Goal: Task Accomplishment & Management: Manage account settings

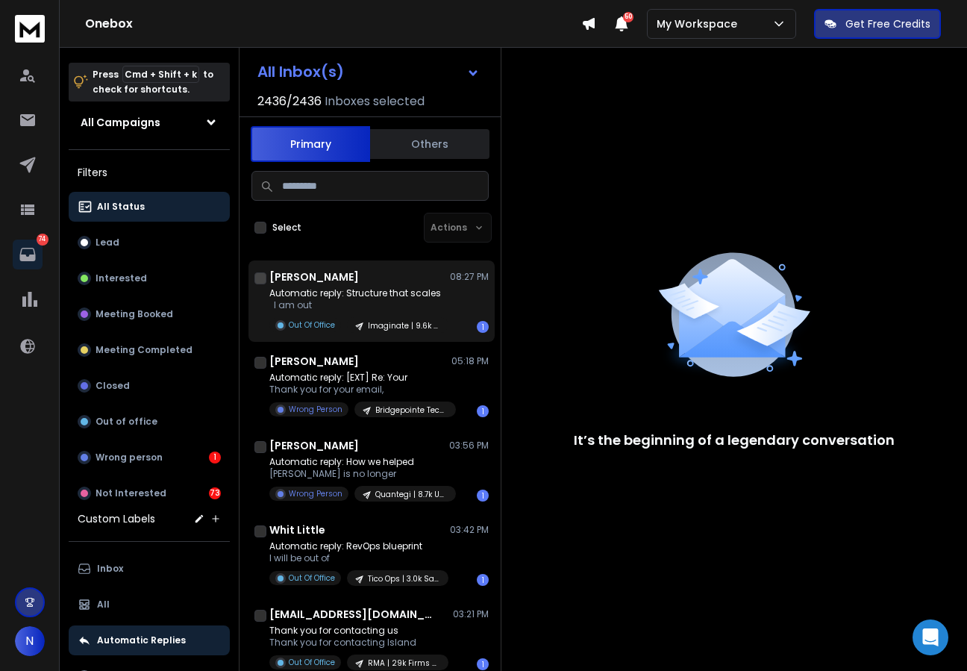
click at [361, 304] on p "﻿ ﻿ I am out" at bounding box center [358, 305] width 179 height 12
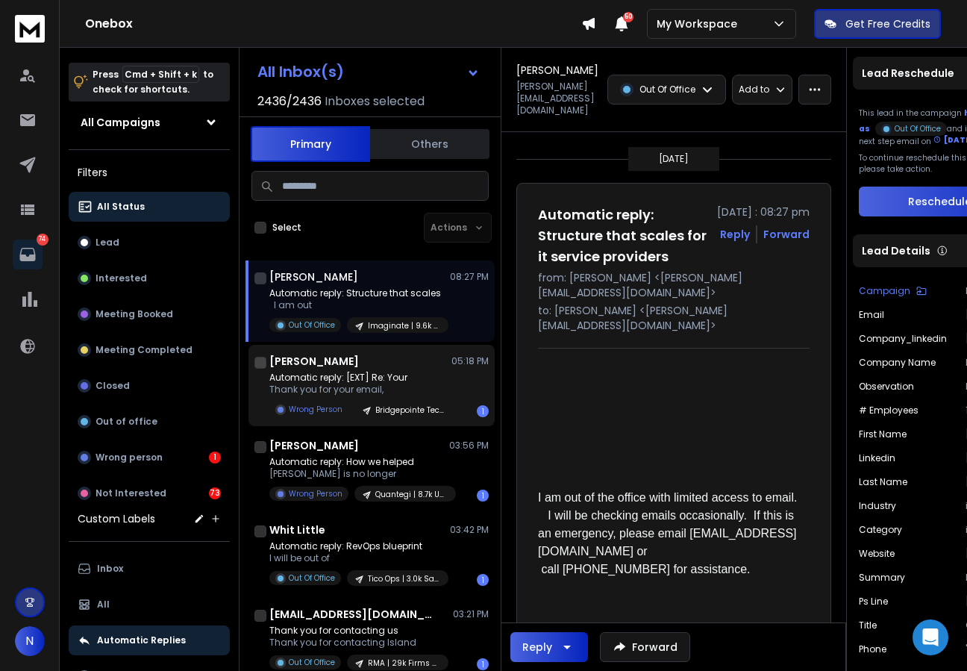
click at [369, 376] on p "Automatic reply: [EXT] Re: Your" at bounding box center [358, 378] width 179 height 12
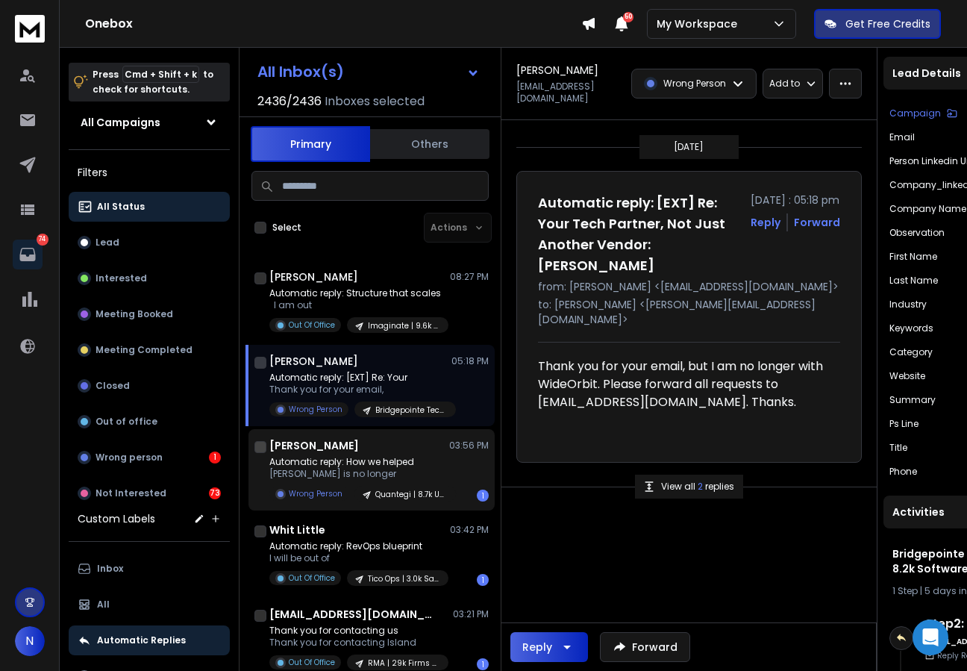
click at [319, 466] on p "Automatic reply: How we helped" at bounding box center [358, 462] width 179 height 12
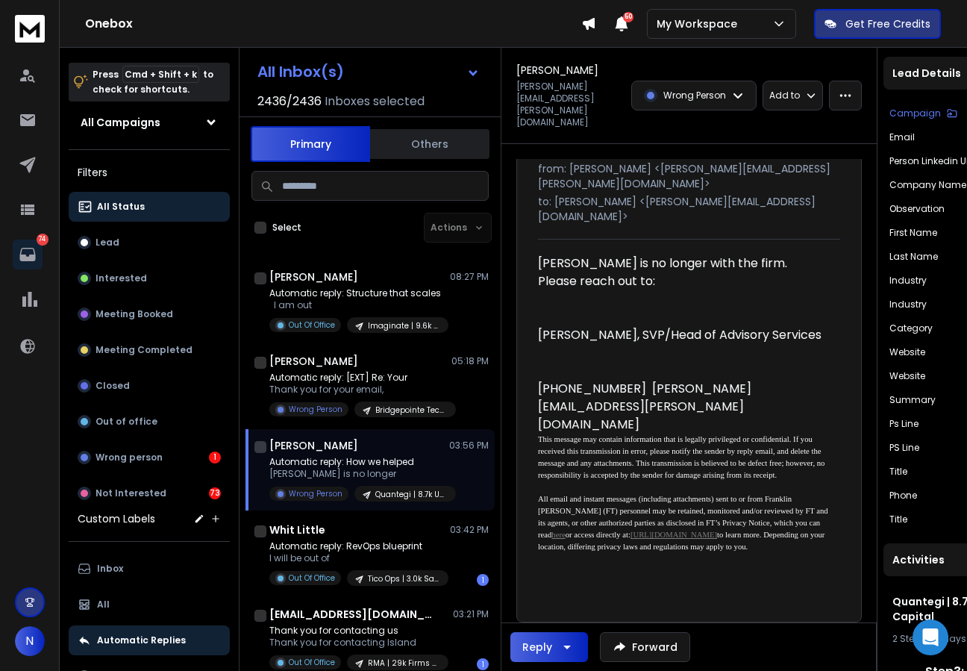
scroll to position [135, 0]
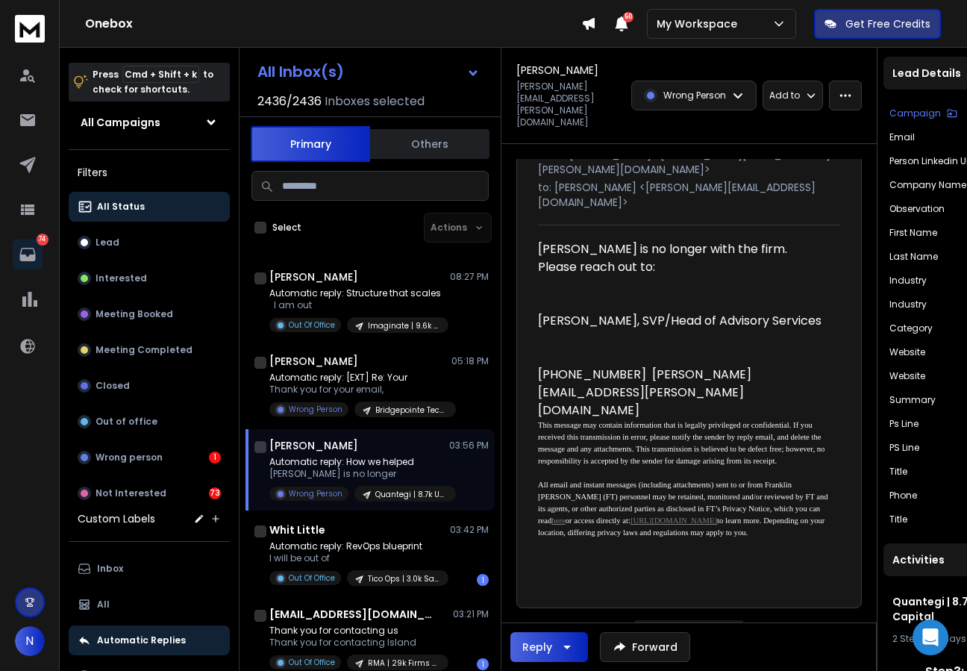
click at [705, 625] on span "3" at bounding box center [701, 631] width 7 height 13
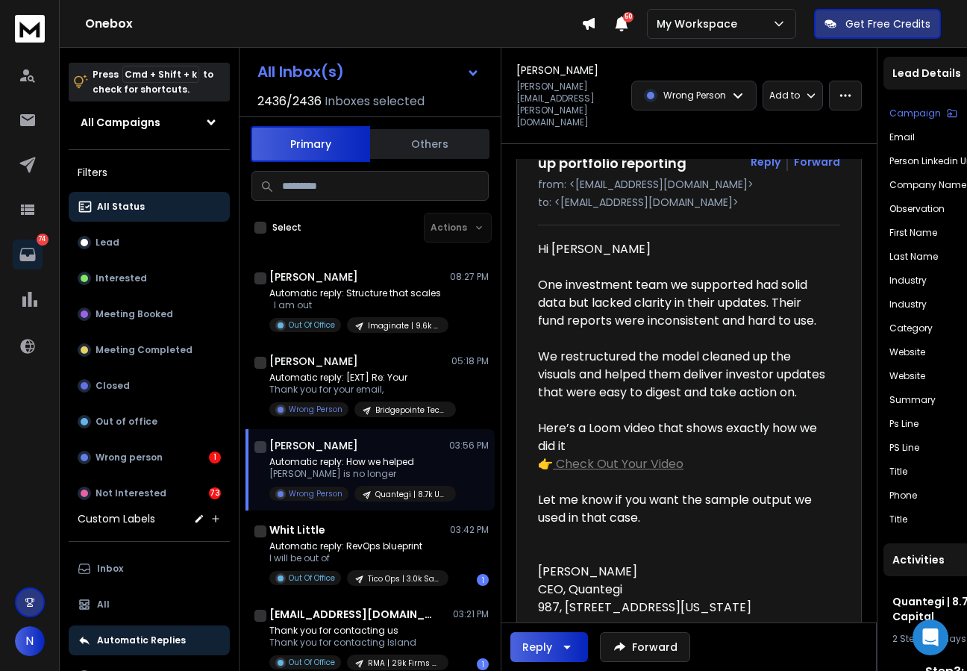
scroll to position [671, 0]
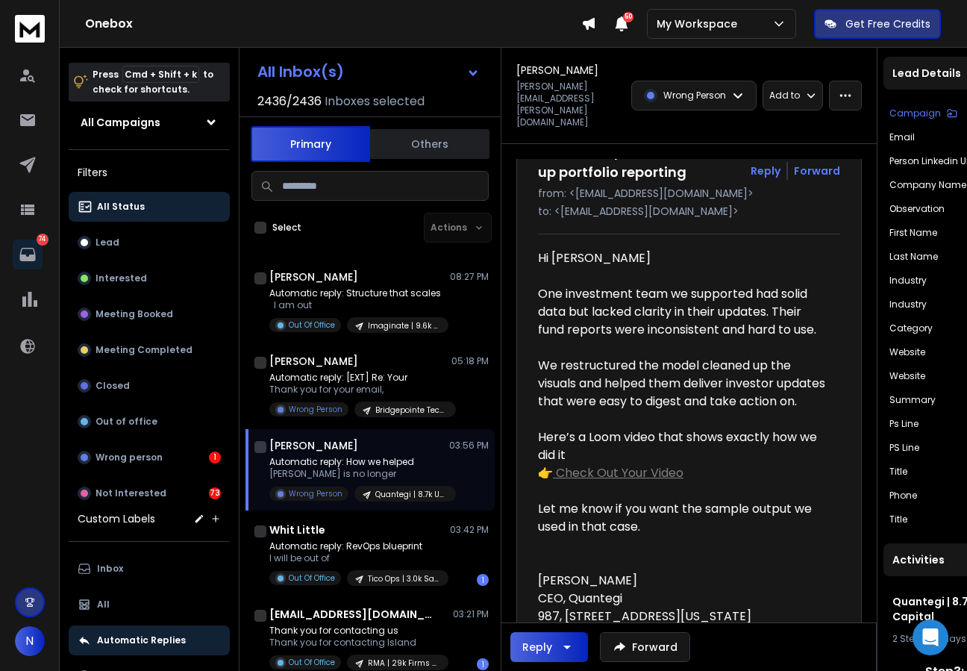
click at [749, 285] on div "One investment team we supported had solid data but lacked clarity in their upd…" at bounding box center [683, 312] width 290 height 54
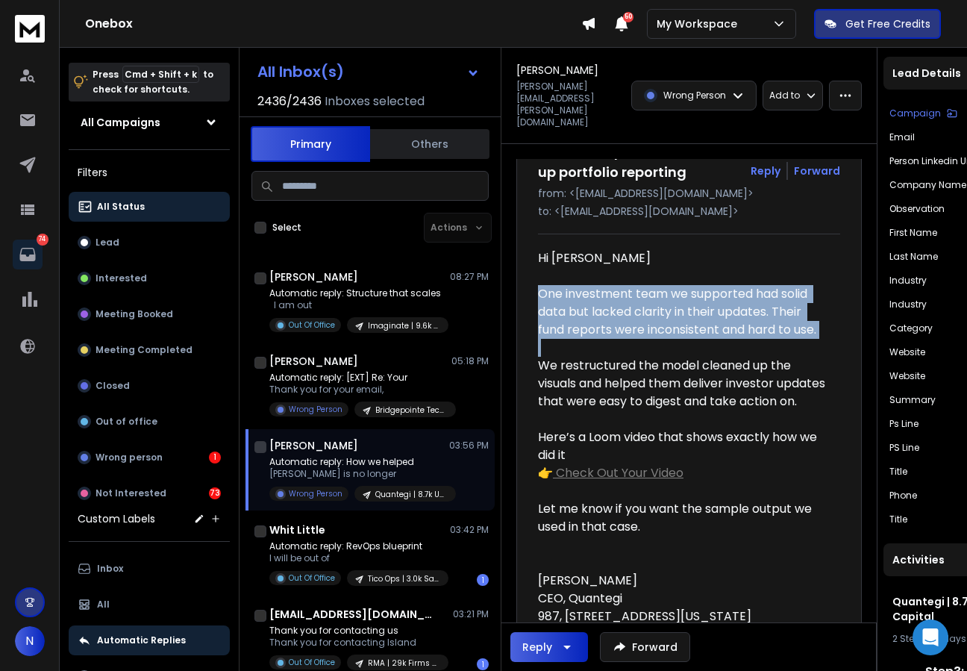
click at [749, 285] on div "One investment team we supported had solid data but lacked clarity in their upd…" at bounding box center [683, 312] width 290 height 54
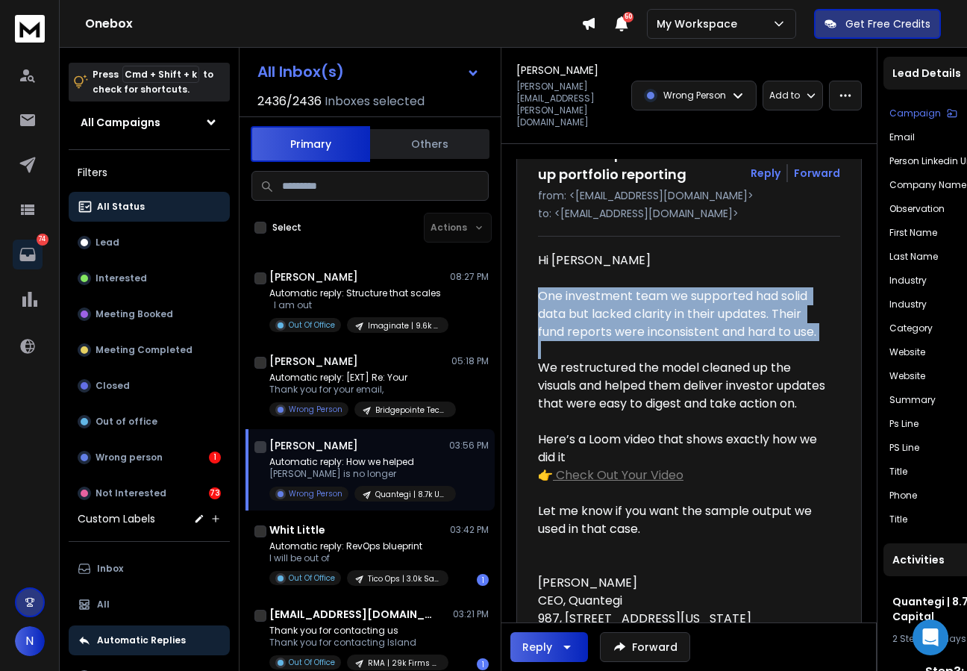
scroll to position [759, 0]
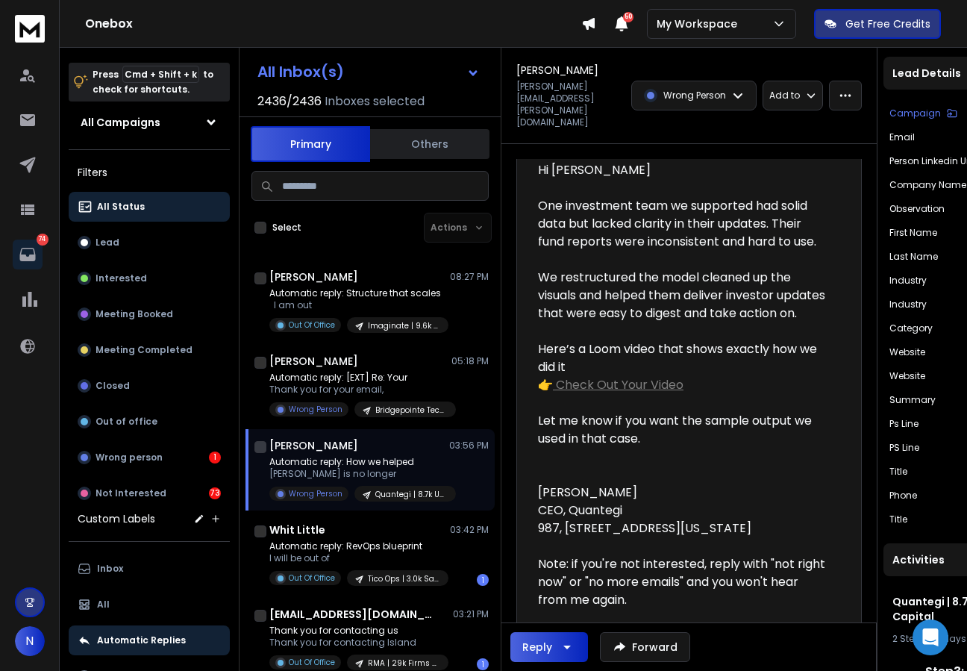
click at [669, 412] on div "Let me know if you want the sample output we used in that case." at bounding box center [683, 430] width 290 height 36
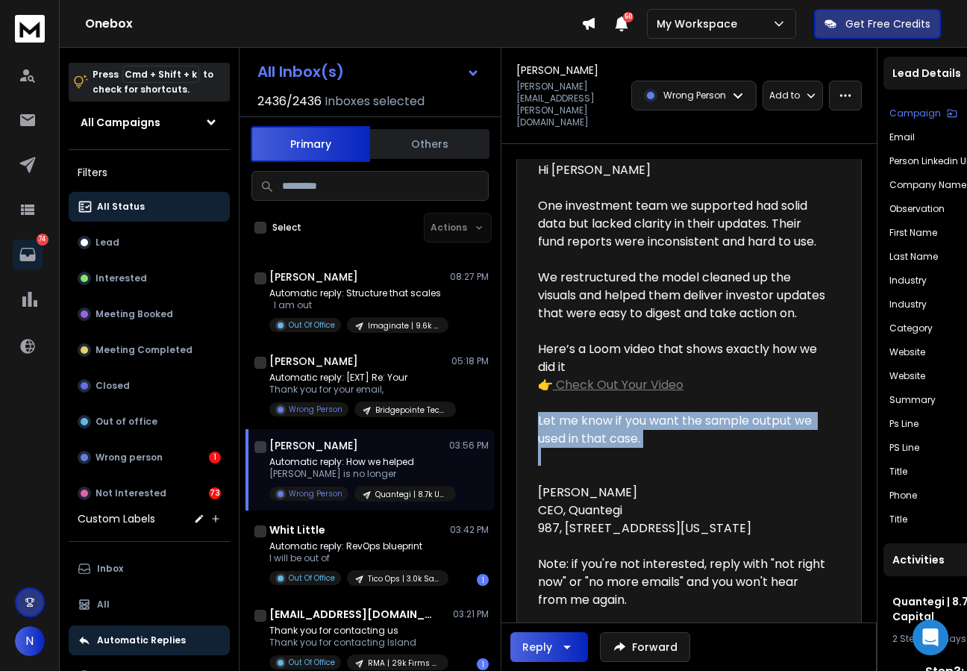
click at [669, 412] on div "Let me know if you want the sample output we used in that case." at bounding box center [683, 430] width 290 height 36
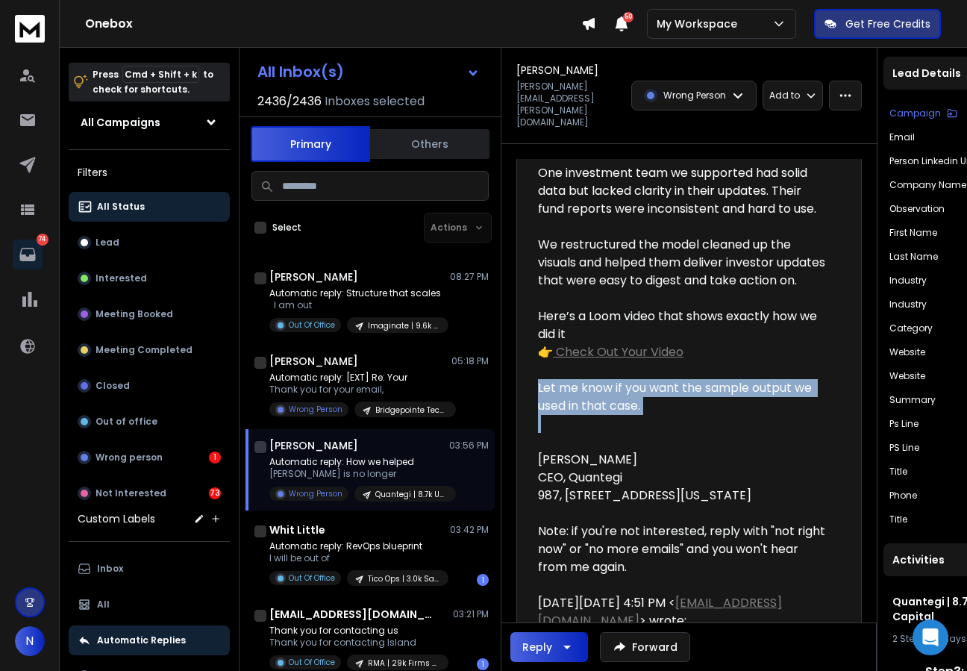
scroll to position [793, 0]
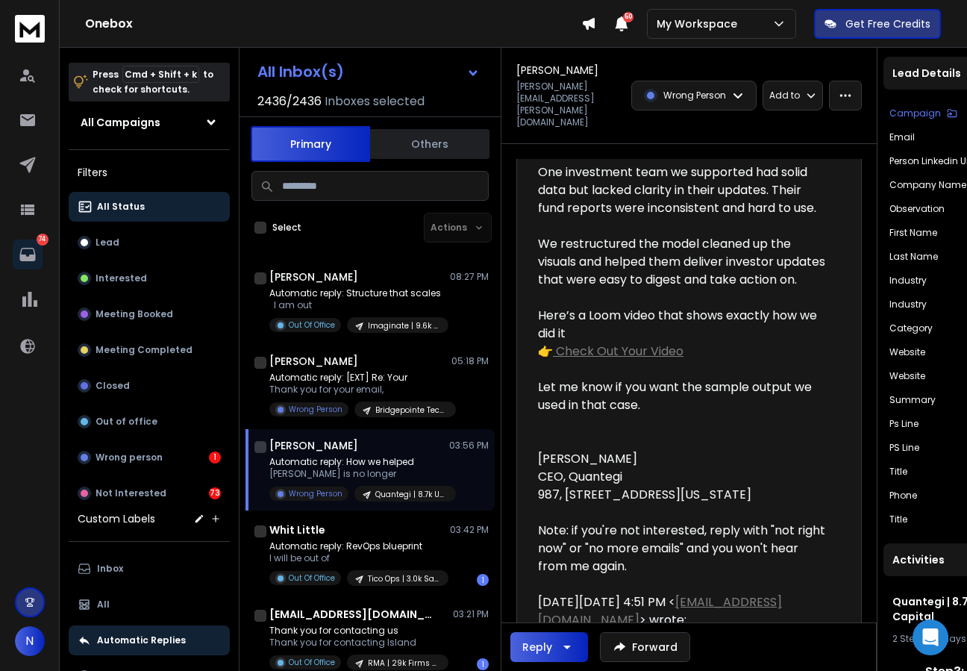
click at [704, 521] on div "Note: if you're not interested, reply with "not right now" or "no more emails" …" at bounding box center [683, 548] width 290 height 54
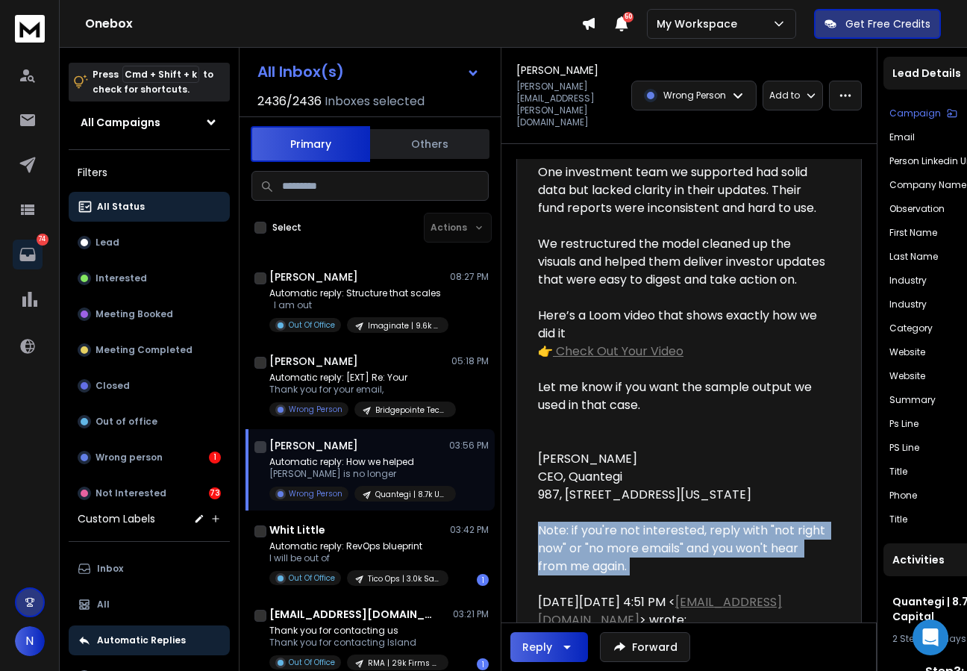
click at [704, 521] on div "Note: if you're not interested, reply with "not right now" or "no more emails" …" at bounding box center [683, 548] width 290 height 54
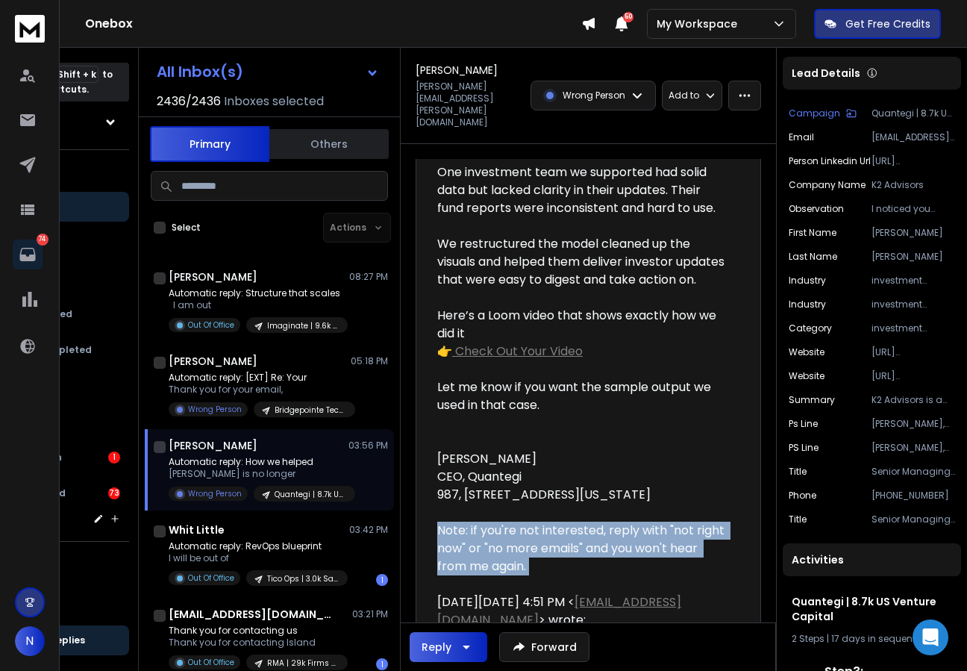
scroll to position [0, 82]
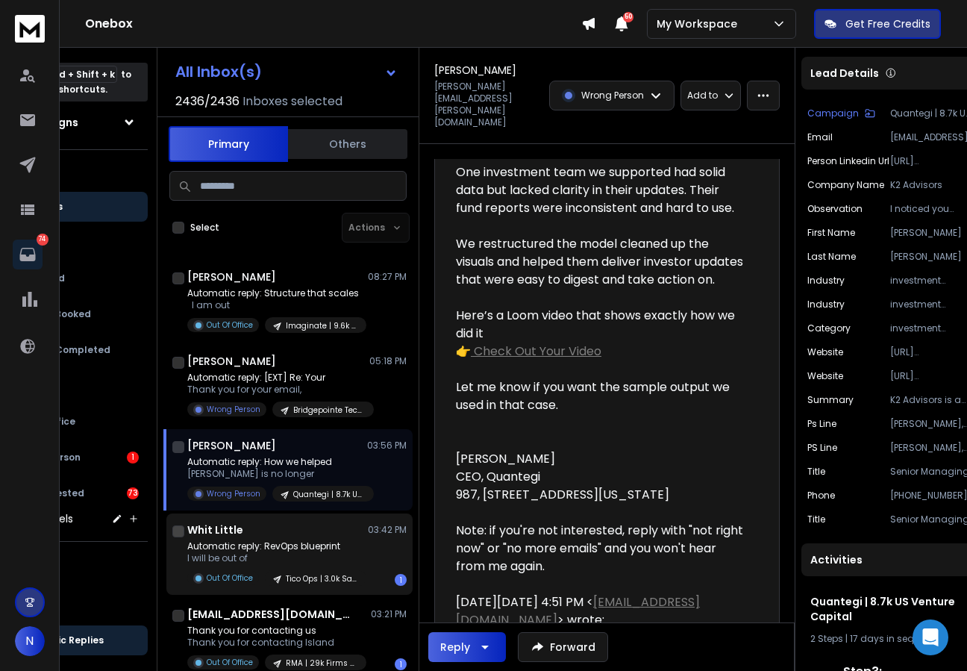
click at [308, 544] on p "Automatic reply: RevOps blueprint" at bounding box center [276, 546] width 179 height 12
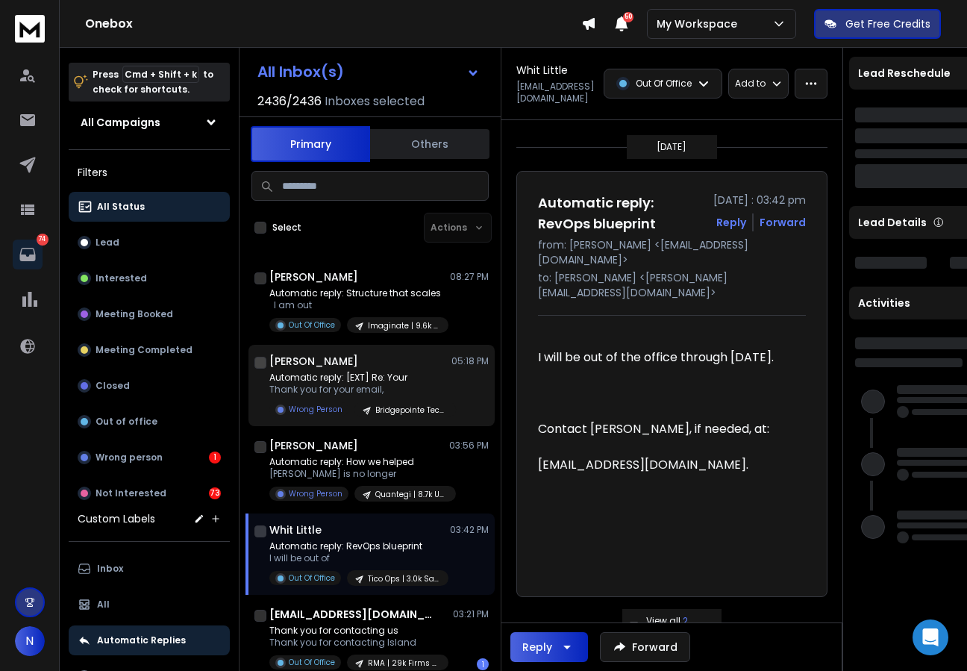
click at [366, 399] on div "Automatic reply: [EXT] Re: Your Thank you for your email, Wrong Person Bridgepo…" at bounding box center [362, 395] width 187 height 46
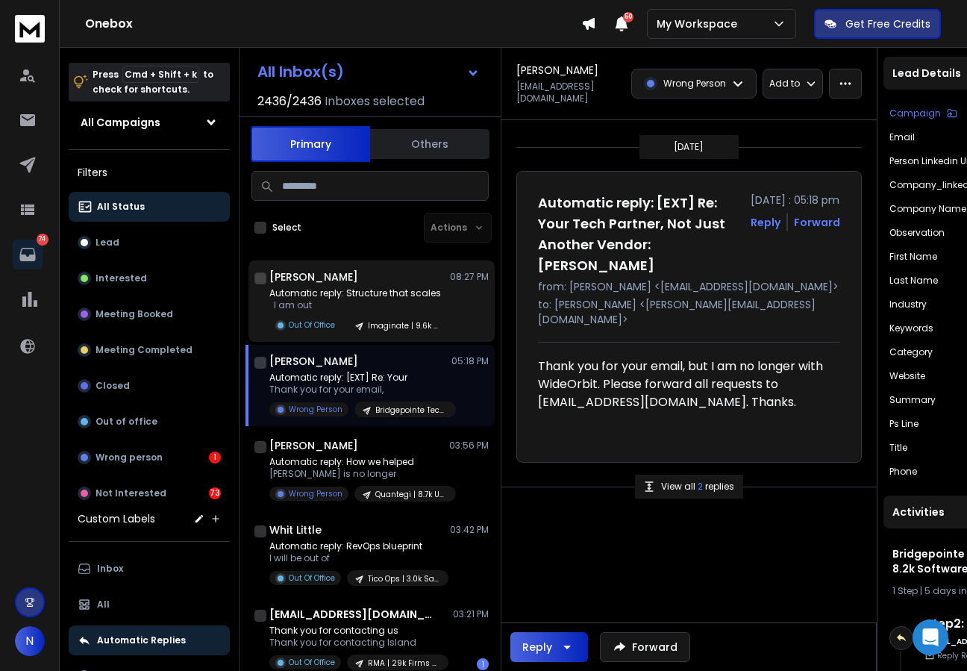
click at [347, 315] on div "Automatic reply: Structure that scales ﻿ ﻿ I am out Out Of Office Imaginate | 9…" at bounding box center [358, 310] width 179 height 46
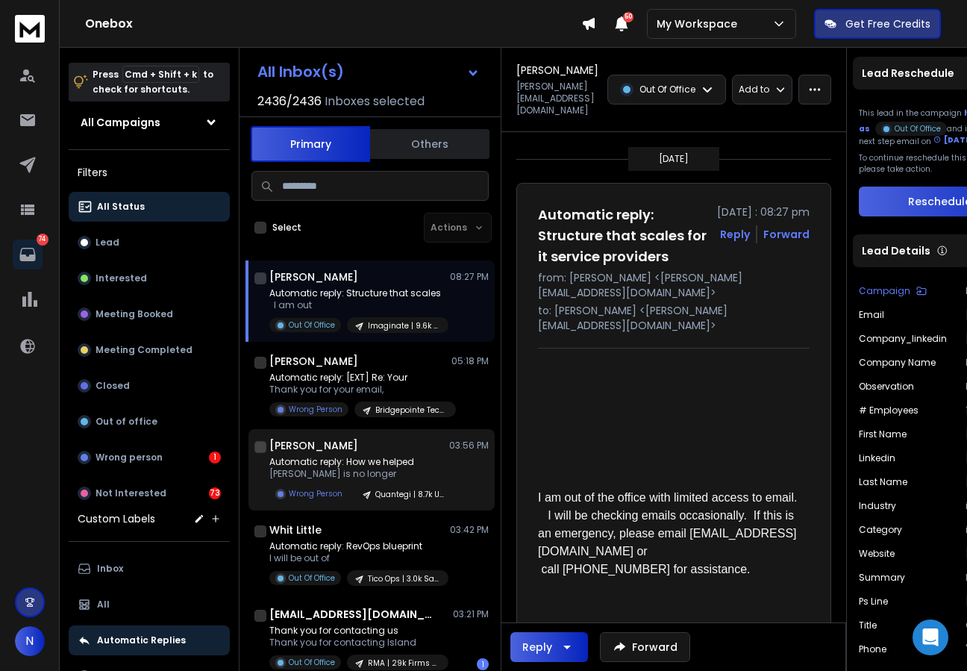
click at [375, 487] on div "Quantegi | 8.7k US Venture Capital" at bounding box center [404, 494] width 101 height 16
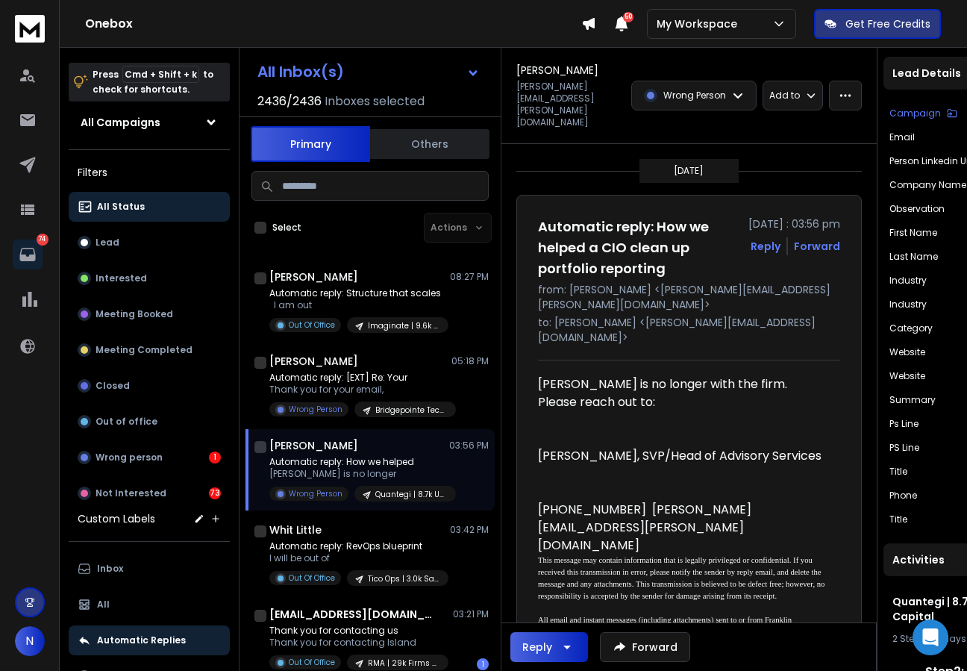
click at [663, 375] on div "Dan Elsberry is no longer with the firm. Please reach out to: Jeffrey Silverman…" at bounding box center [689, 548] width 302 height 346
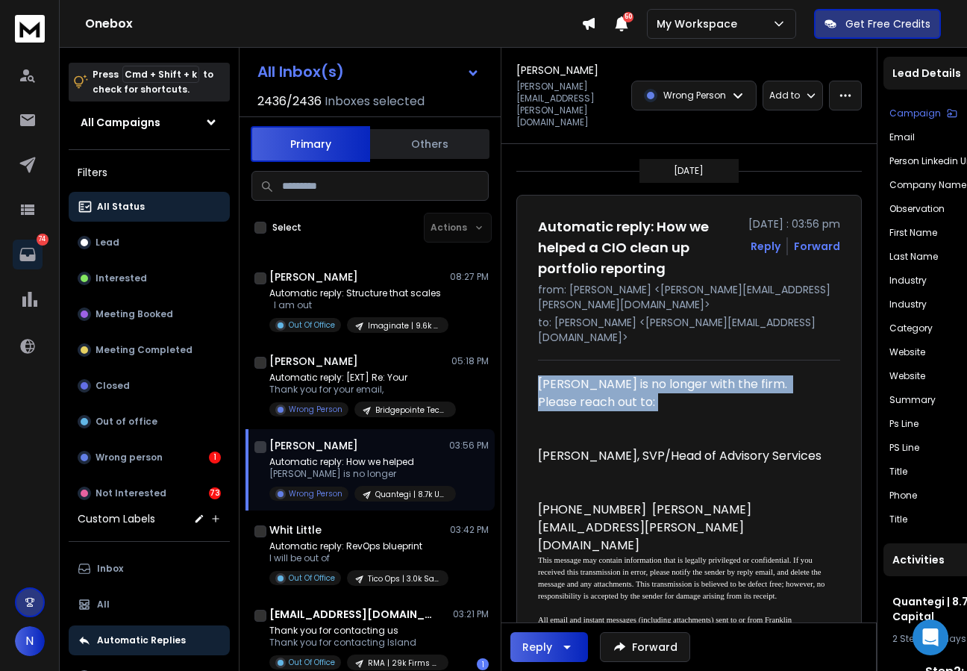
click at [663, 375] on div "Dan Elsberry is no longer with the firm. Please reach out to: Jeffrey Silverman…" at bounding box center [689, 548] width 302 height 346
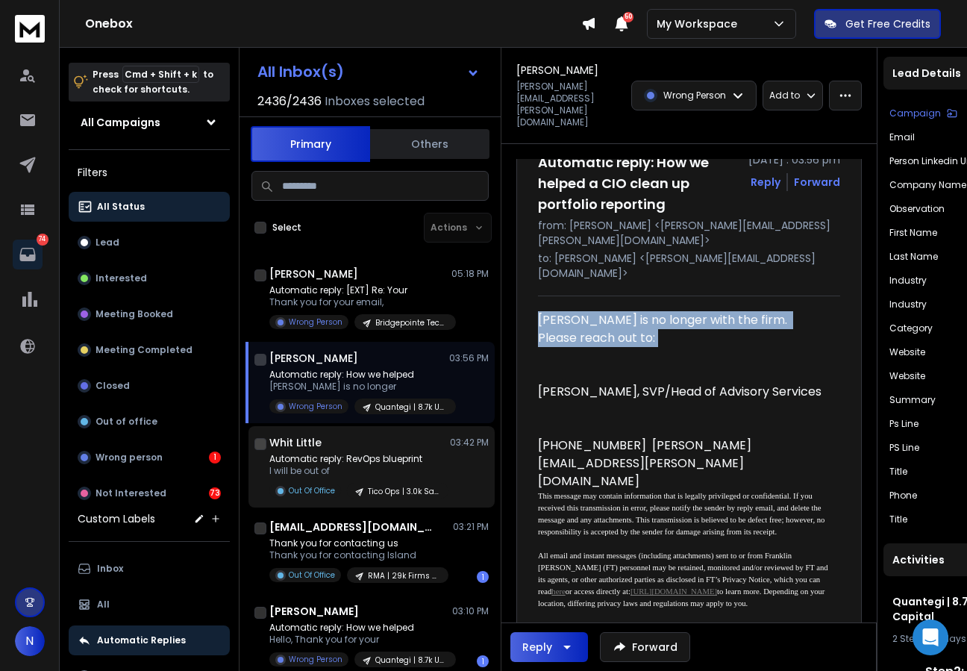
scroll to position [101, 0]
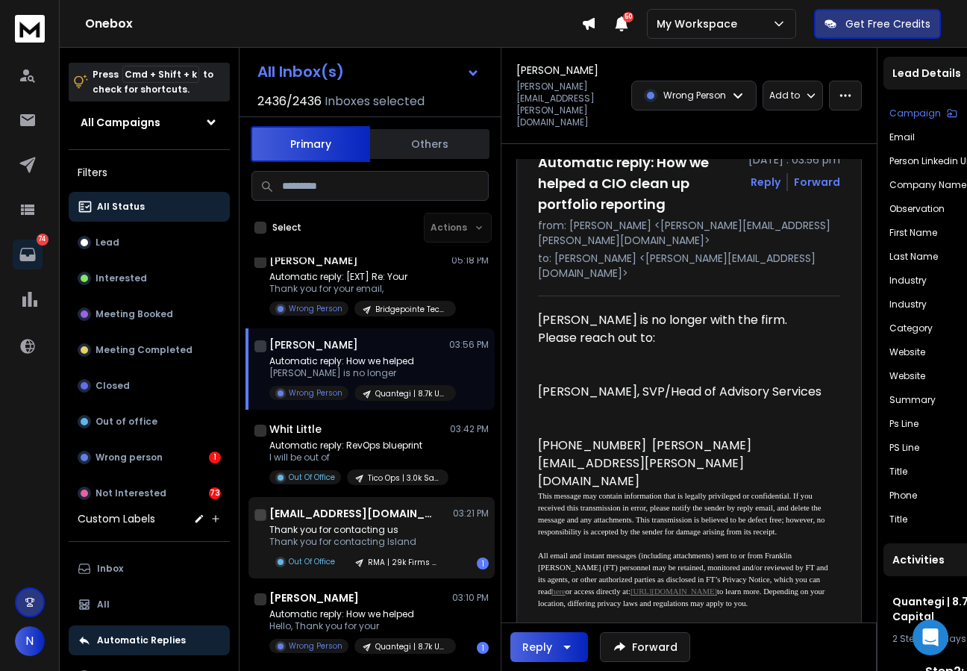
click at [419, 501] on div "contactus@islandtechnologies.net 03:21 PM Thank you for contacting us Thank you…" at bounding box center [371, 537] width 246 height 81
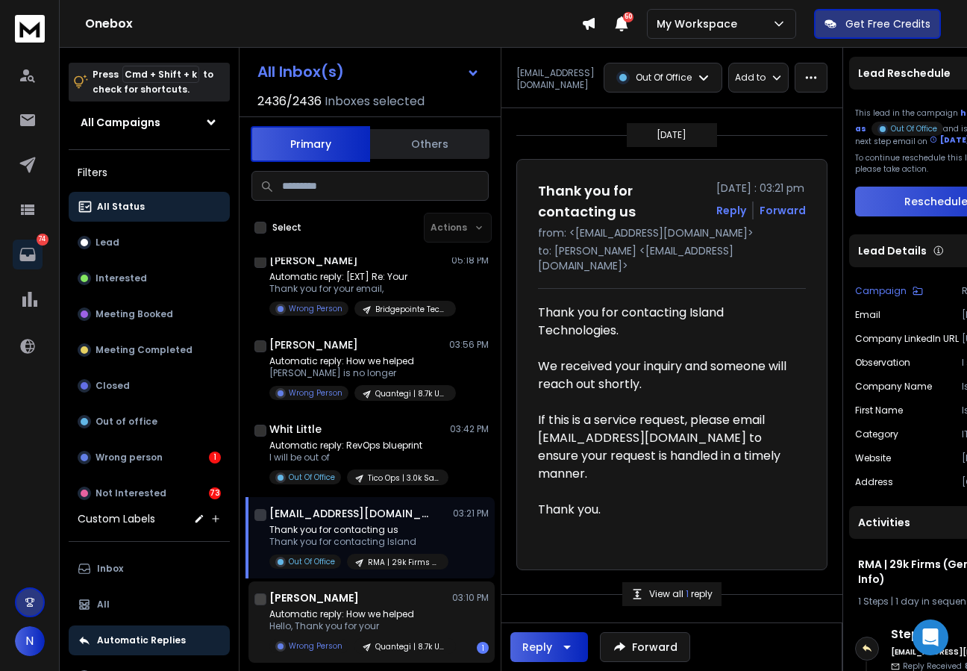
click at [407, 614] on p "Automatic reply: How we helped" at bounding box center [358, 614] width 179 height 12
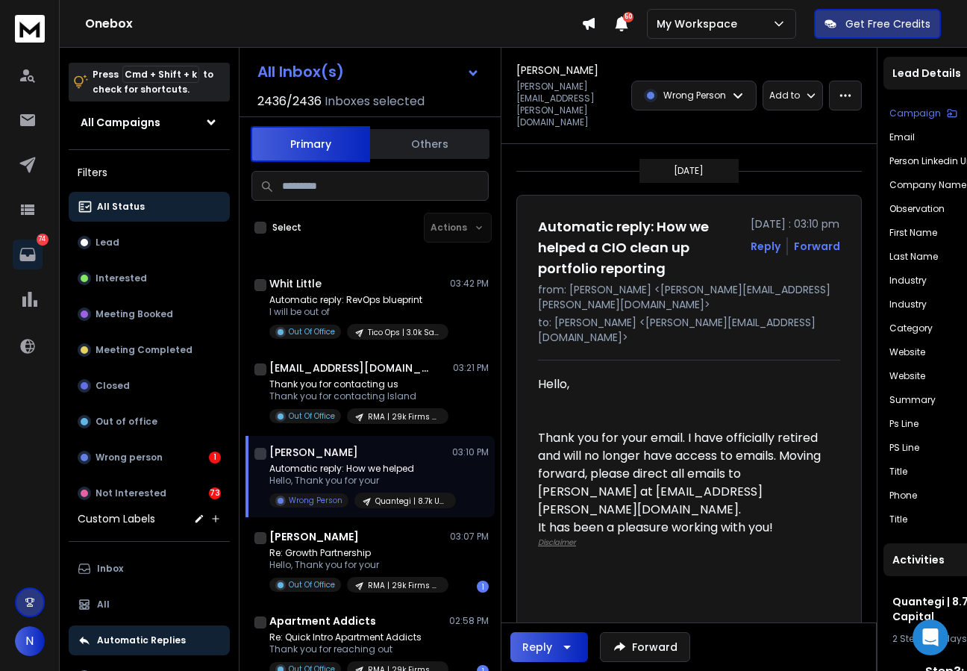
scroll to position [359, 0]
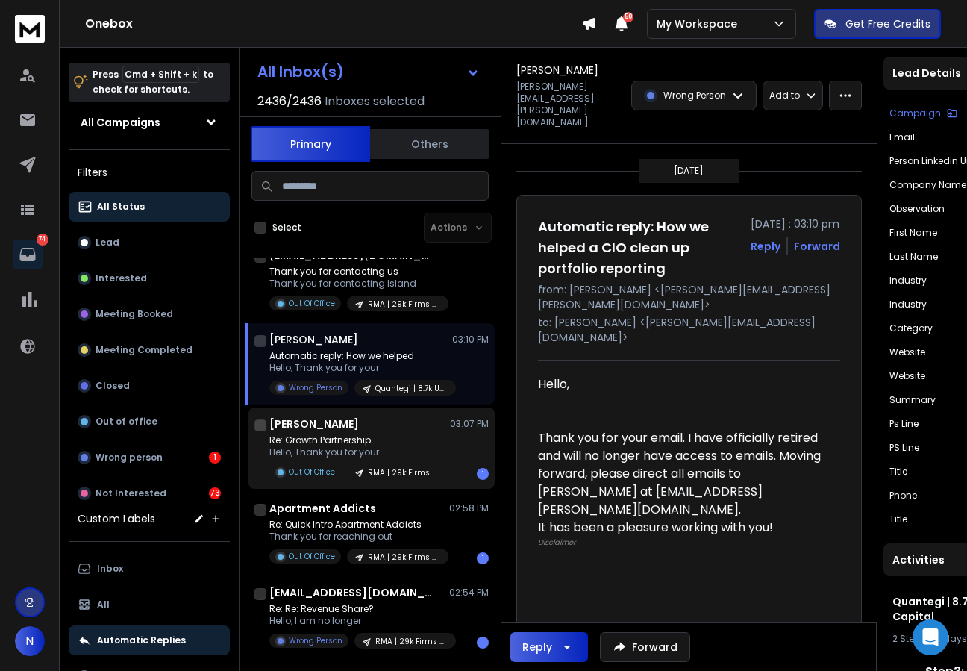
click at [341, 410] on div "Tom Peters 03:07 PM Re: Growth Partnership Hello, Thank you for your Out Of Off…" at bounding box center [371, 447] width 246 height 81
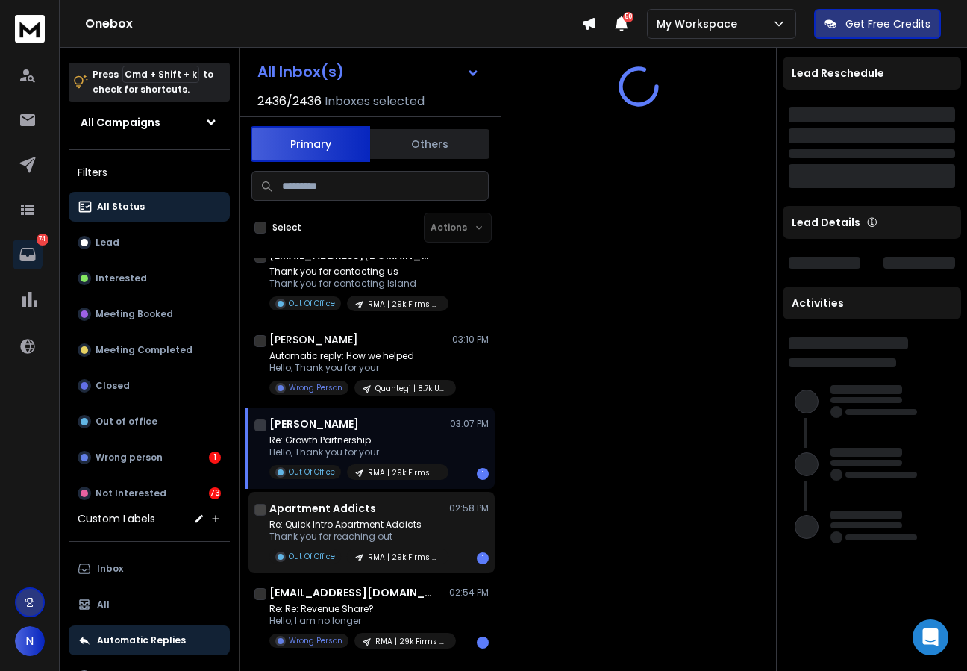
click at [339, 501] on h1 "Apartment Addicts" at bounding box center [322, 508] width 107 height 15
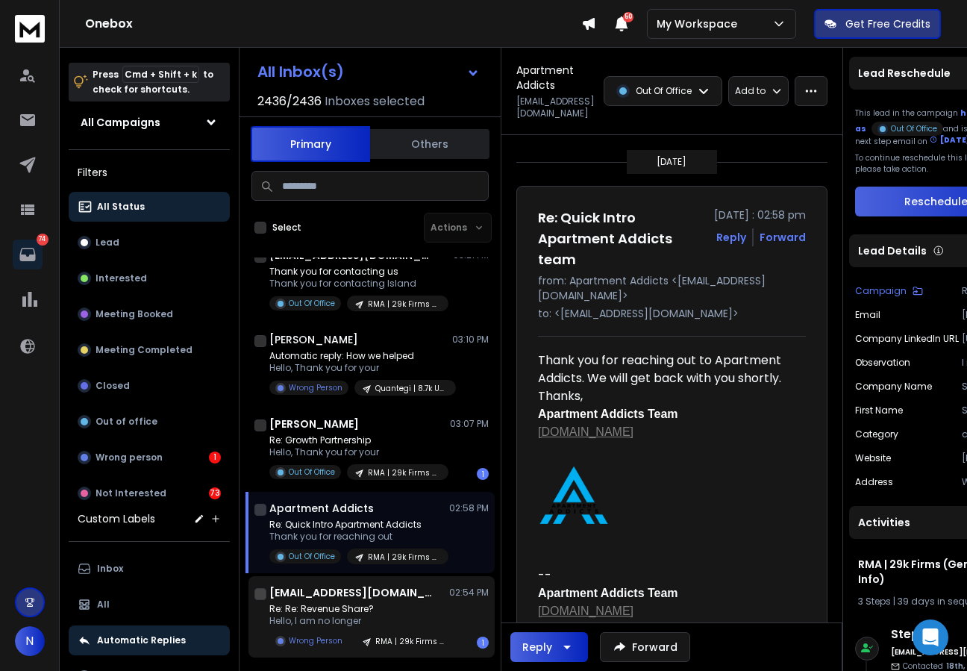
click at [343, 577] on div "jerylann@inspirebusinesscenter.com 02:54 PM Re: Re: Revenue Share? Hello, I am …" at bounding box center [371, 616] width 246 height 81
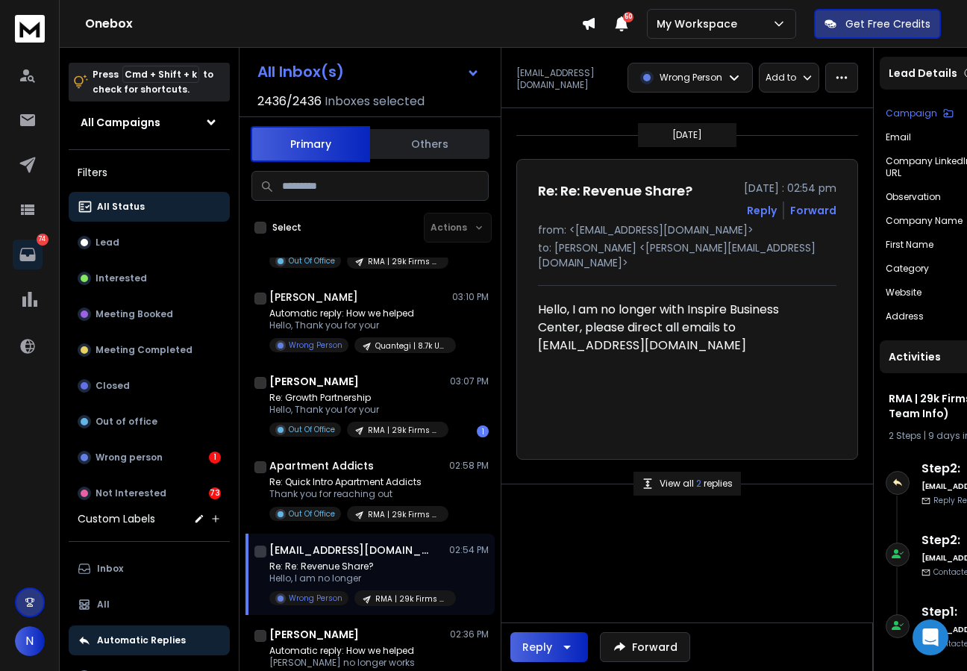
scroll to position [538, 0]
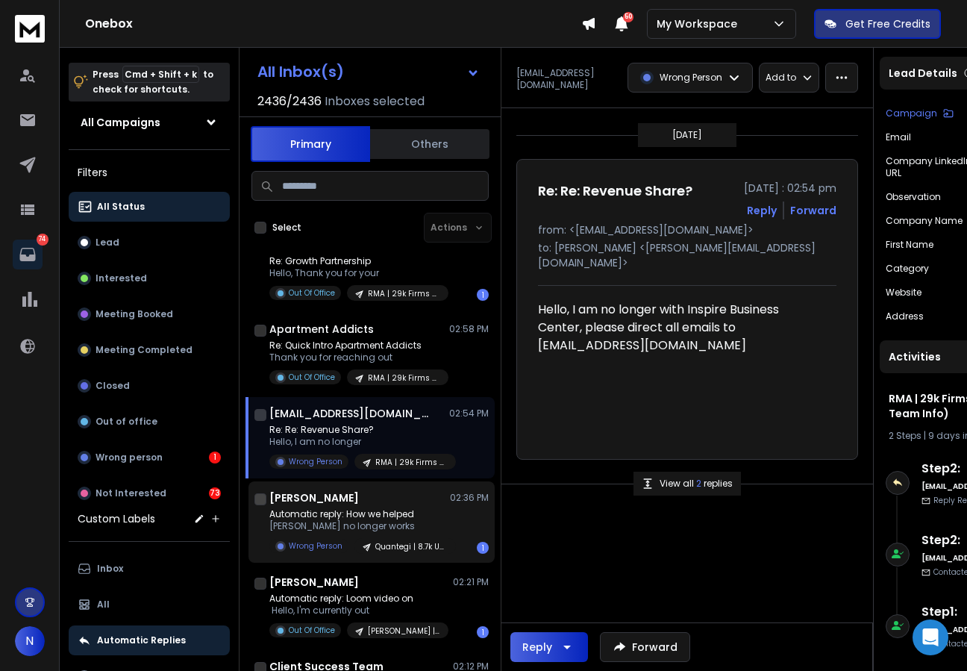
click at [339, 559] on div "Daniel Bernstein 02:36 PM Automatic reply: How we helped Daniel Bernstein no lo…" at bounding box center [371, 521] width 246 height 81
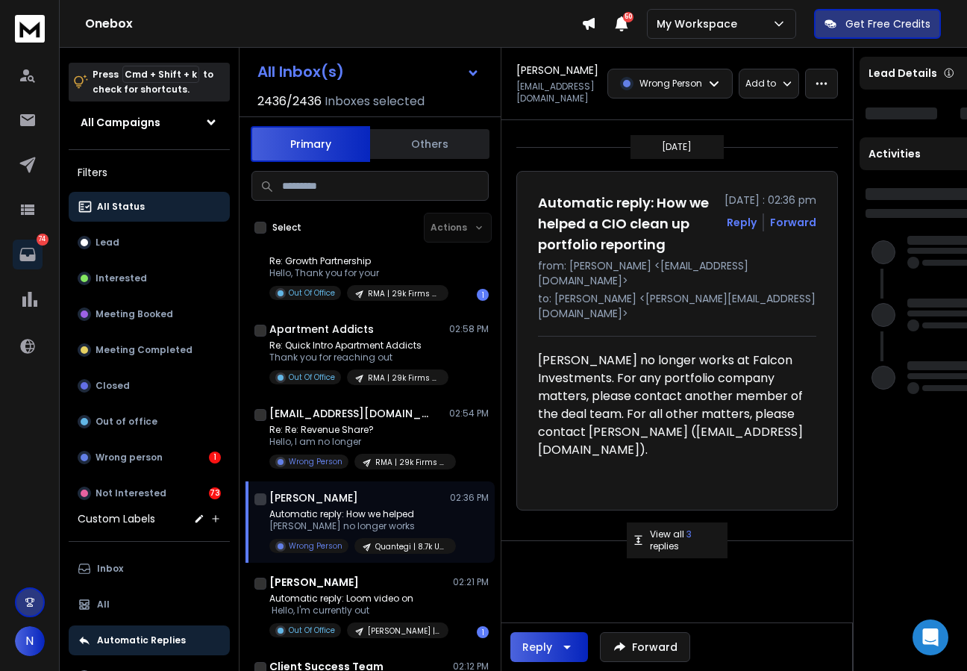
click at [336, 524] on p "Daniel Bernstein no longer works" at bounding box center [358, 526] width 179 height 12
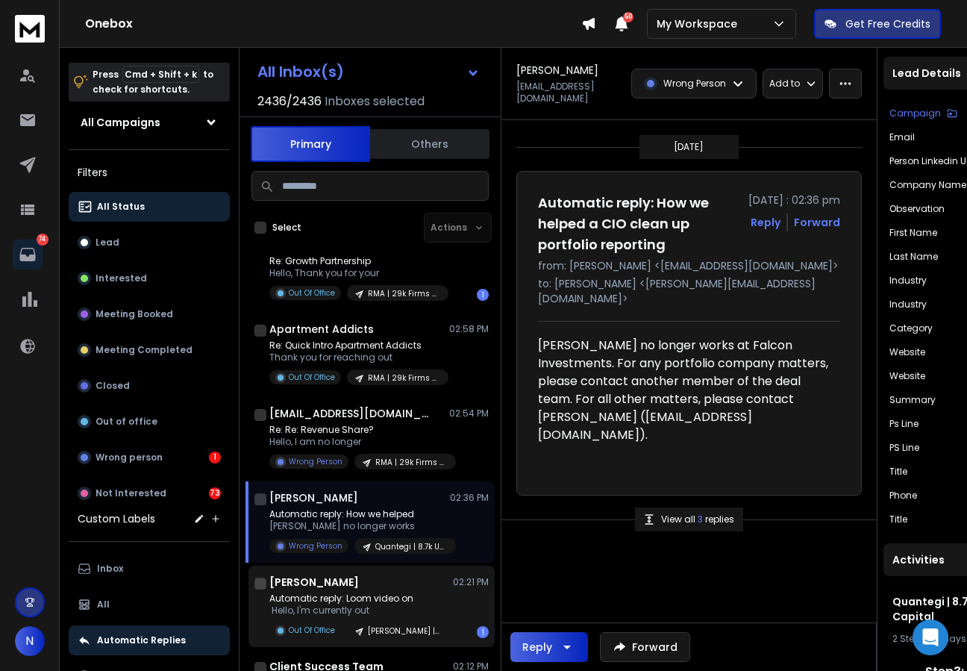
click at [342, 590] on div "Kristin Rupprecht 02:21 PM Automatic reply: Loom video on ﻿ Hello, I'm currentl…" at bounding box center [378, 605] width 219 height 63
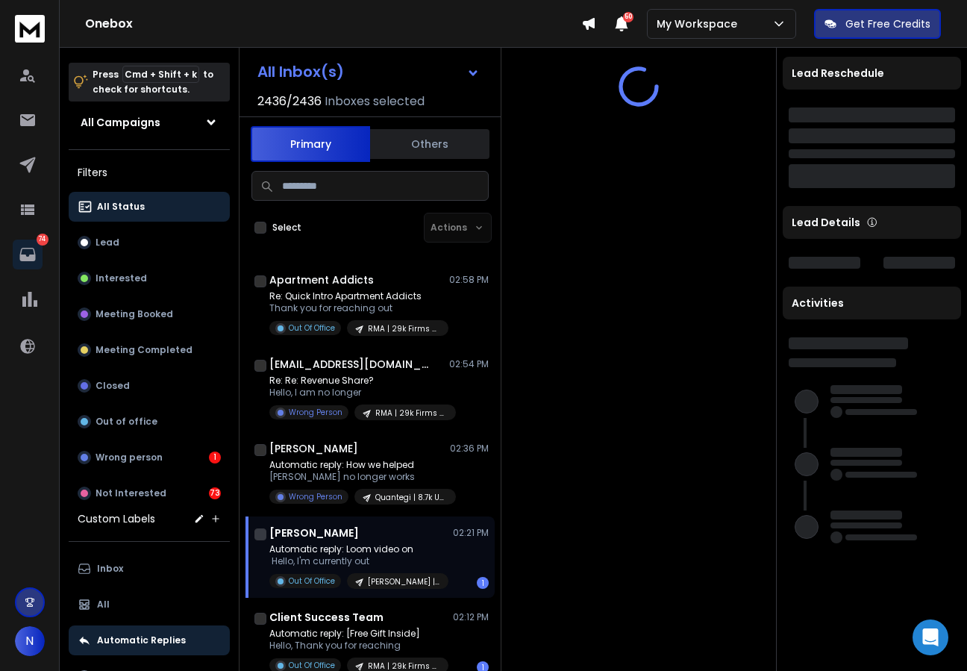
scroll to position [586, 0]
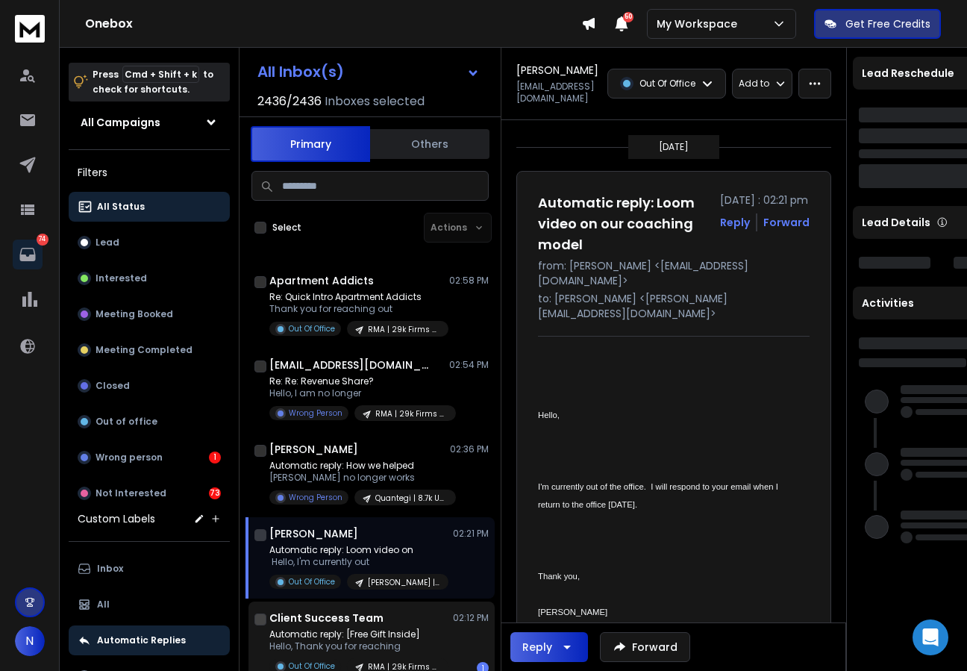
click at [386, 665] on p "RMA | 29k Firms (General Team Info)" at bounding box center [404, 666] width 72 height 11
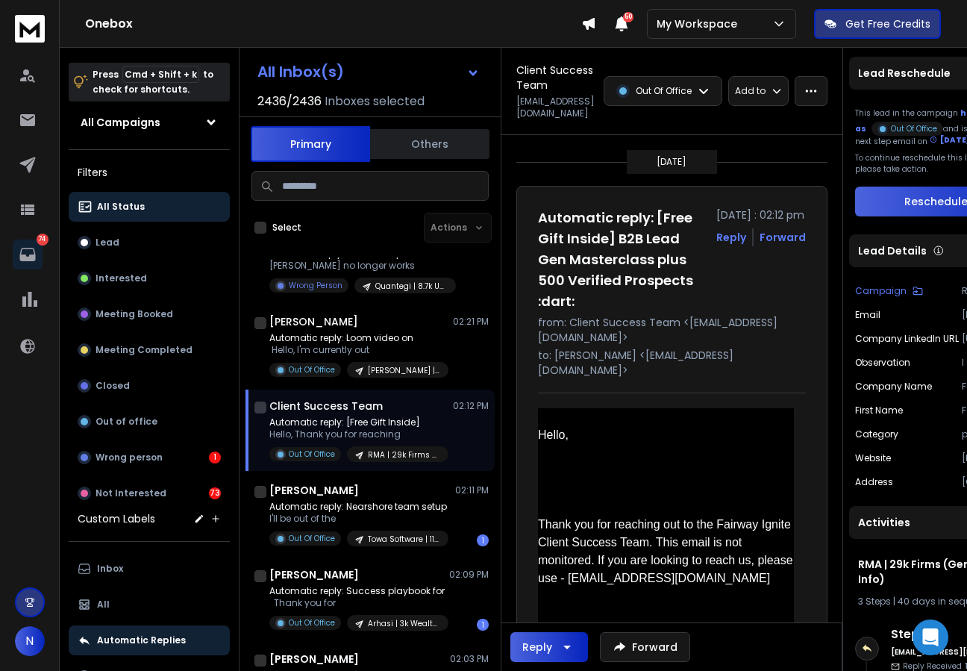
scroll to position [803, 0]
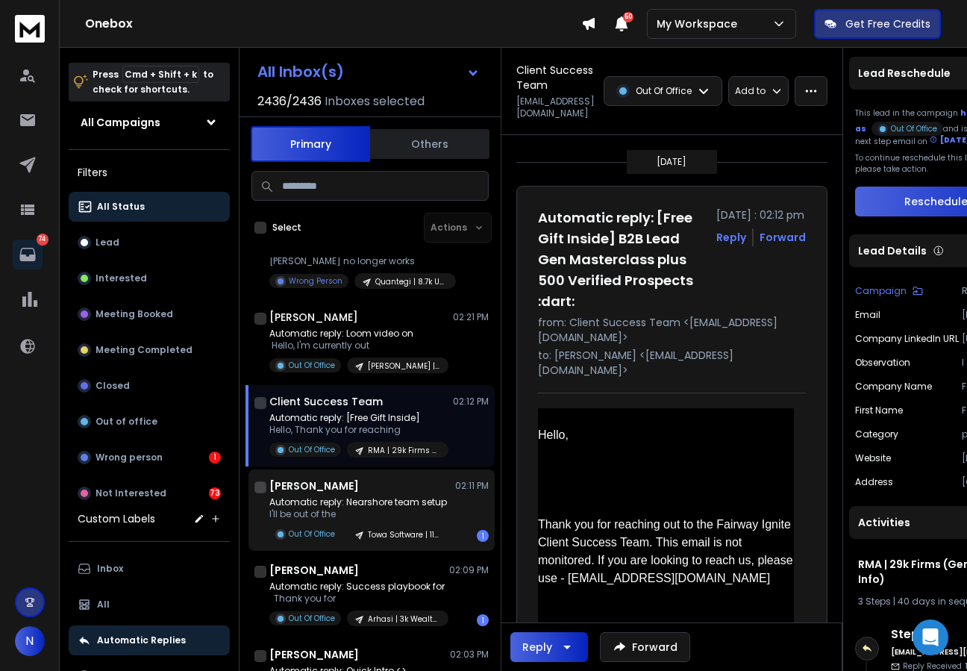
click at [321, 487] on h1 "Tom Burke" at bounding box center [314, 485] width 90 height 15
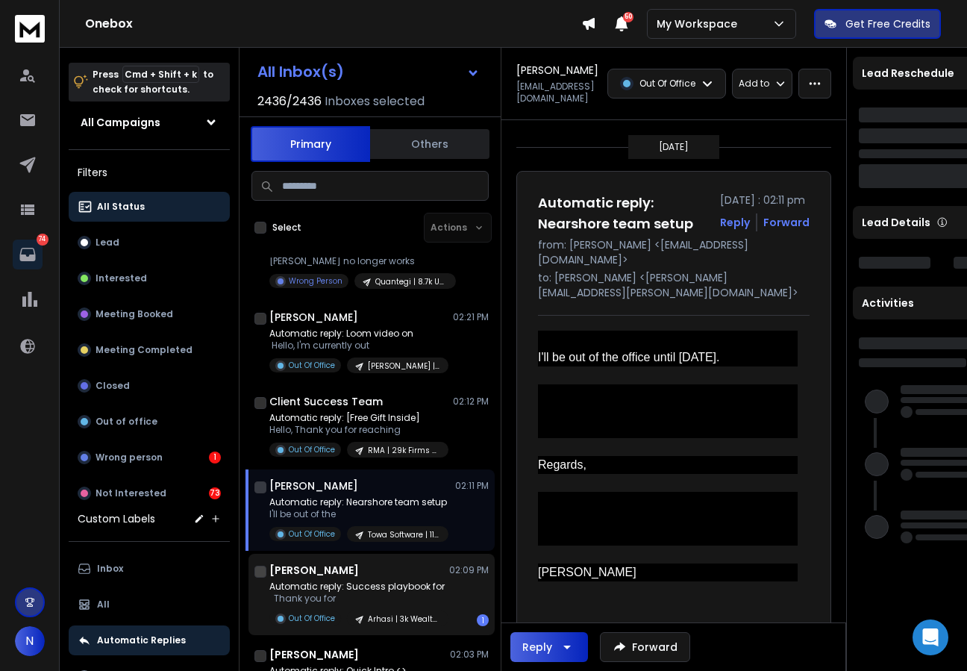
click at [344, 626] on div "Dan Bernardo 02:09 PM Automatic reply: Success playbook for ﻿ ﻿ Thank you for O…" at bounding box center [371, 594] width 246 height 81
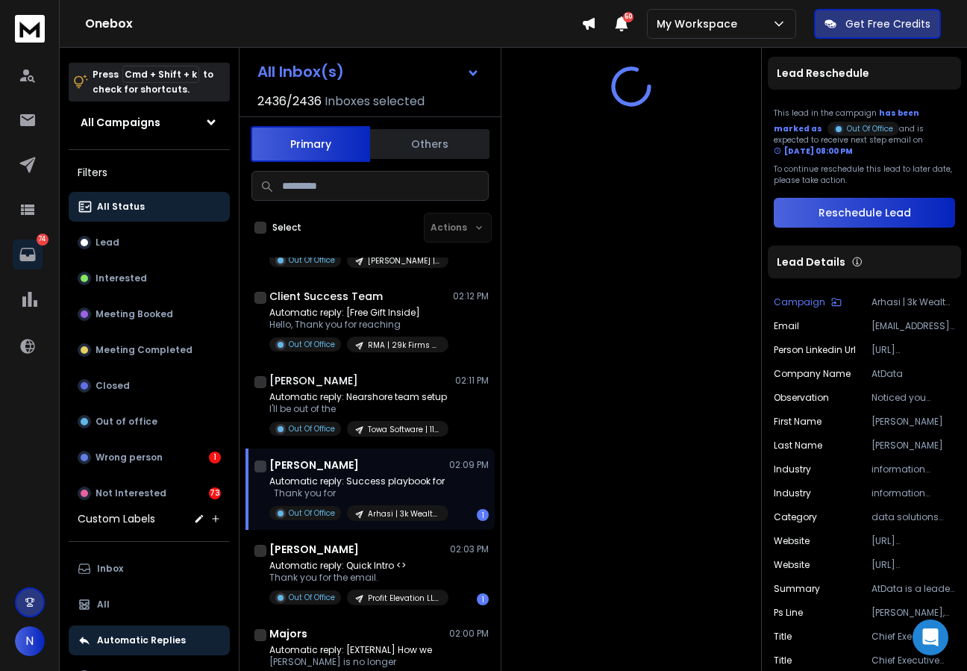
scroll to position [919, 0]
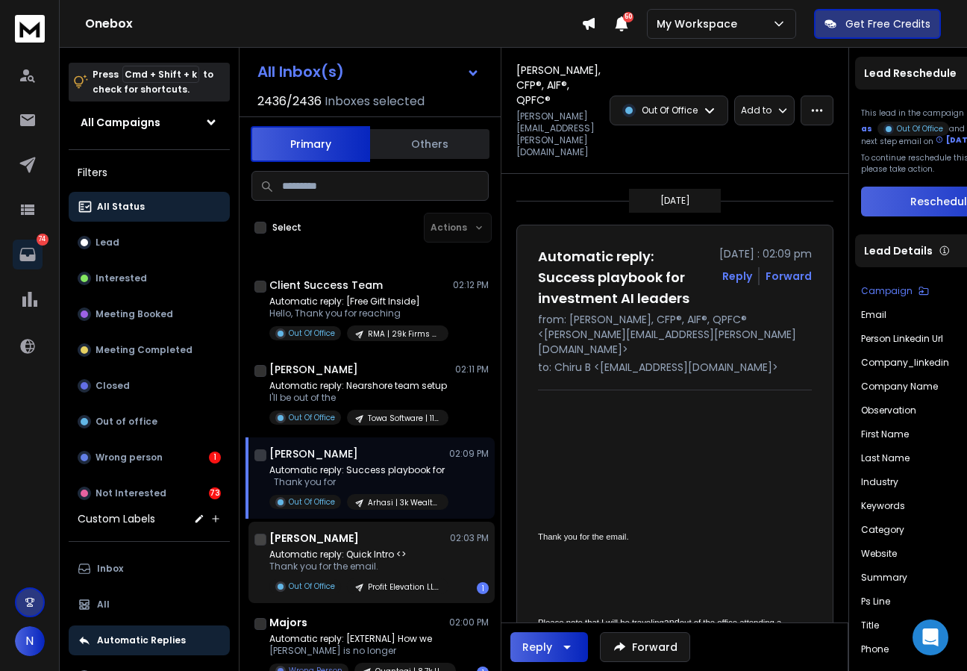
click at [321, 542] on div "Ty Clark 02:03 PM" at bounding box center [378, 537] width 219 height 15
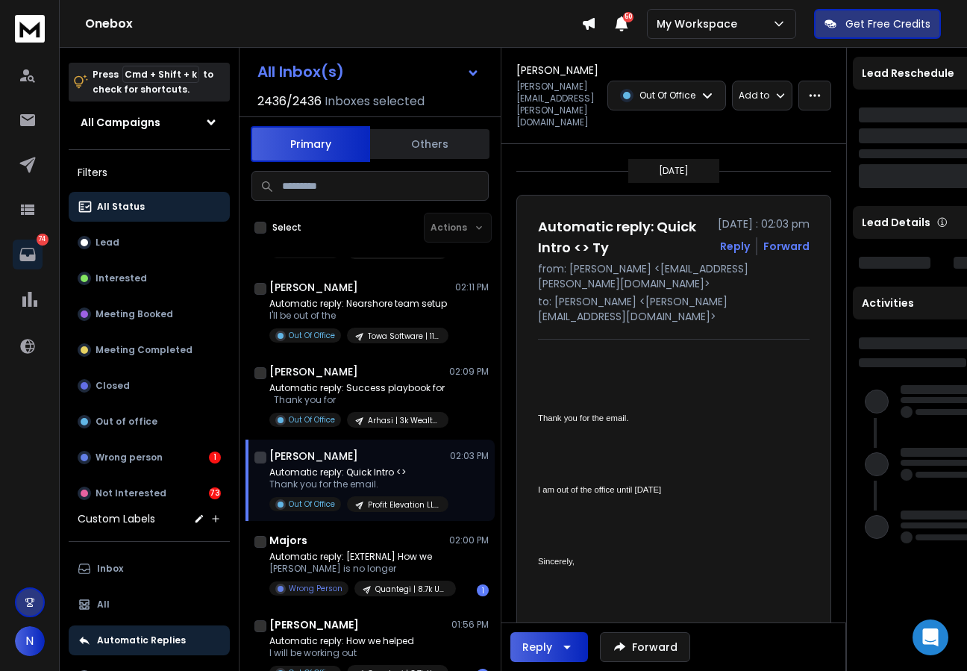
scroll to position [1014, 0]
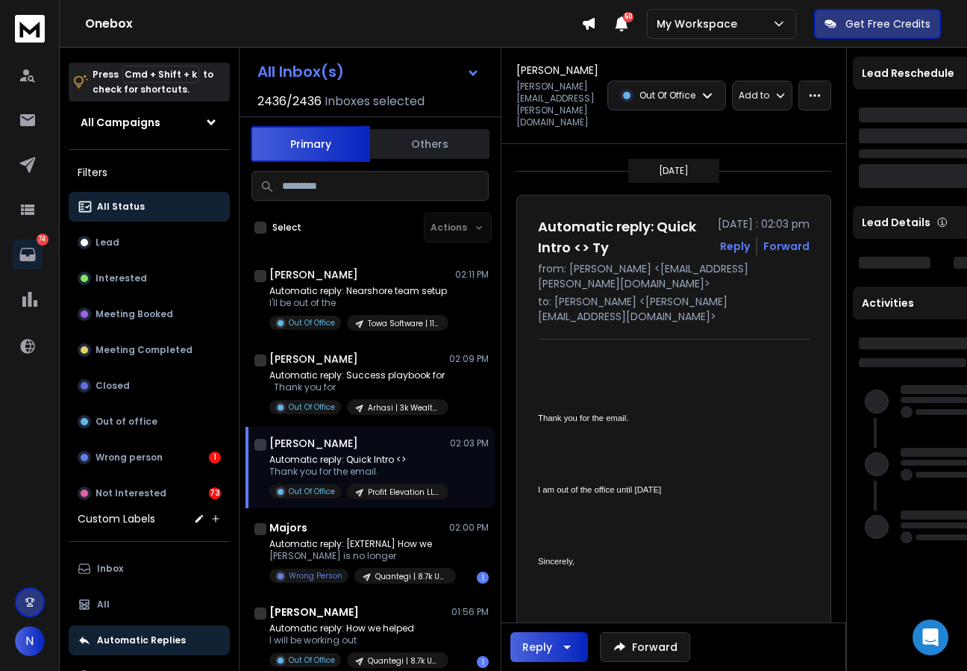
click at [321, 542] on p "Automatic reply: [EXTERNAL] How we" at bounding box center [358, 544] width 179 height 12
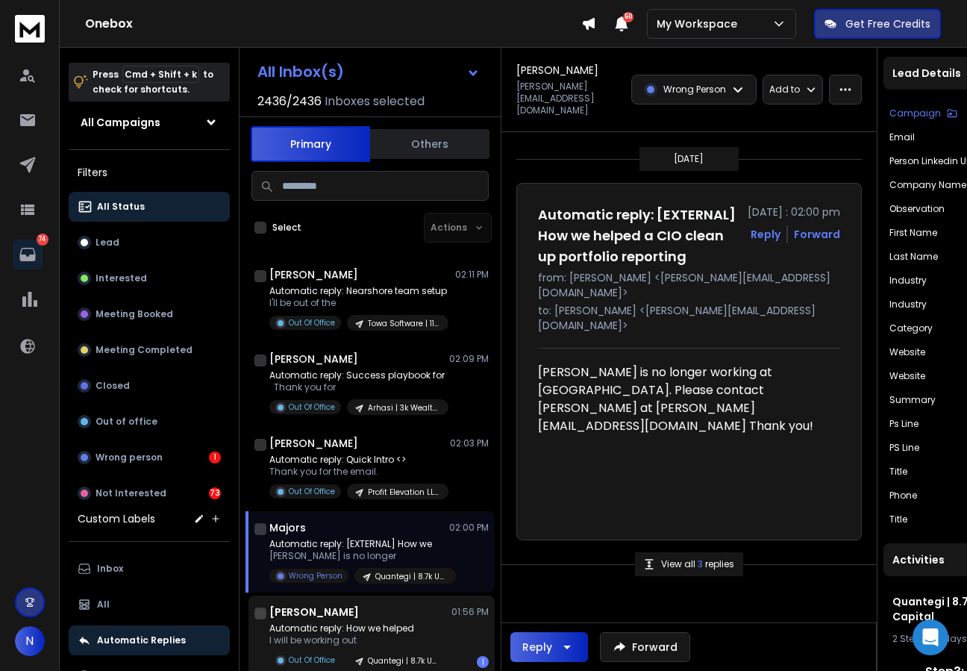
click at [368, 613] on div "Scott Loveland 01:56 PM" at bounding box center [378, 611] width 219 height 15
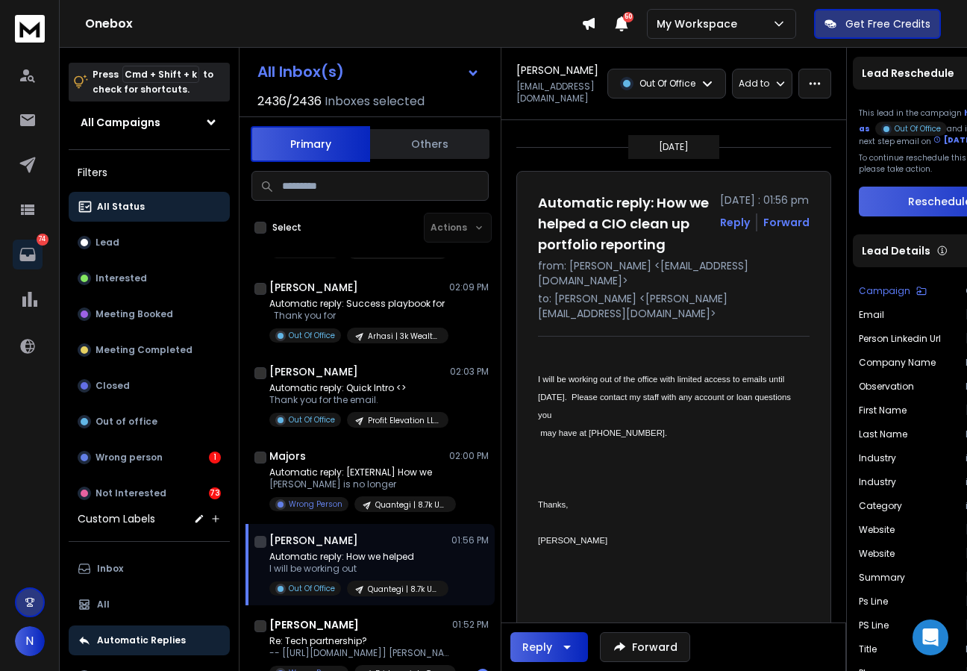
scroll to position [1236, 0]
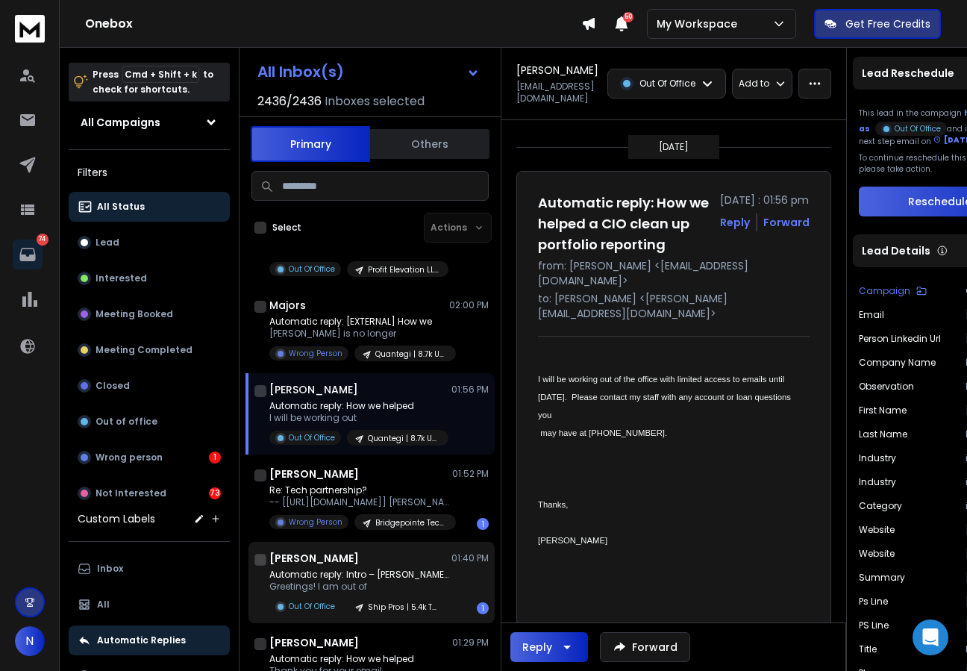
click at [362, 545] on div "Megs Yunn 01:40 PM Automatic reply: Intro – Megs, Greetings! I am out of Out Of…" at bounding box center [371, 582] width 246 height 81
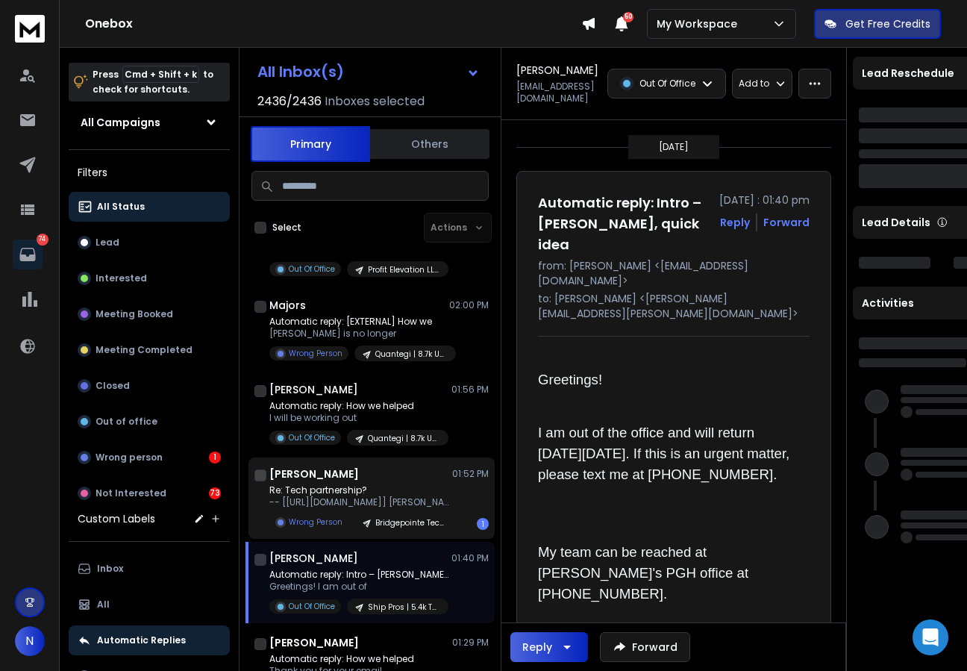
click at [355, 505] on p "-- [https://lh3.googleusercontent.com/W6SZtRU1VbtIf-wmC6YLlJxTN-PxJEtekZ5kvhz8L…" at bounding box center [358, 502] width 179 height 12
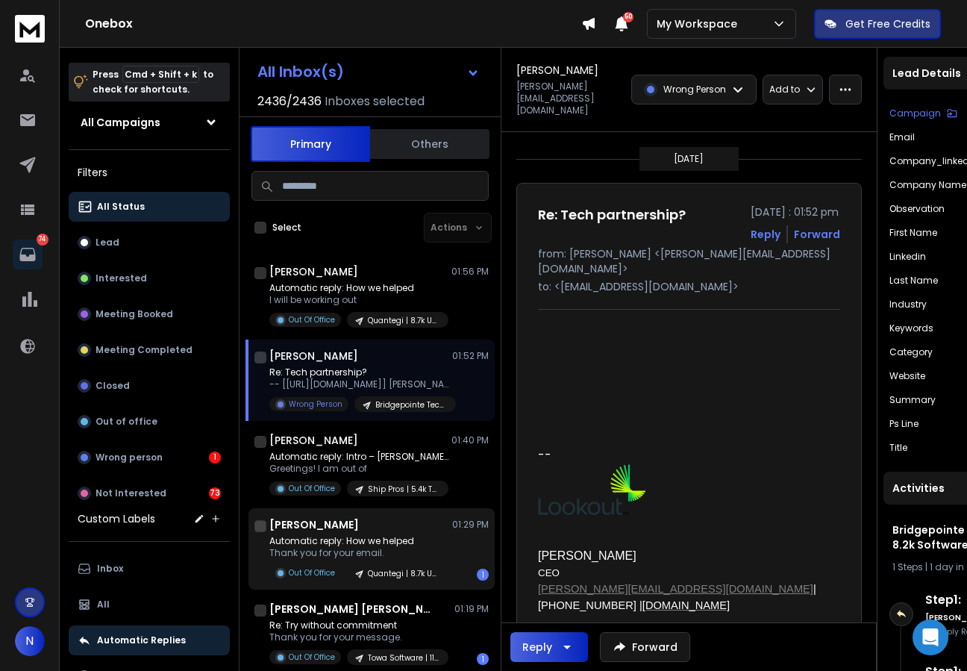
click at [352, 530] on div "Lisa Colletti 01:29 PM" at bounding box center [378, 524] width 219 height 15
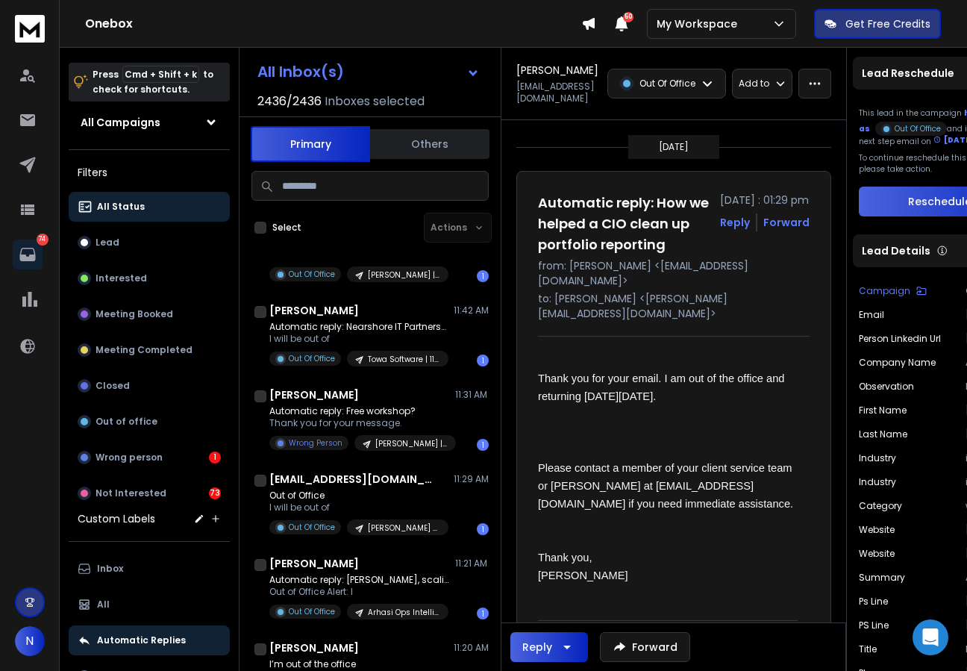
scroll to position [3832, 0]
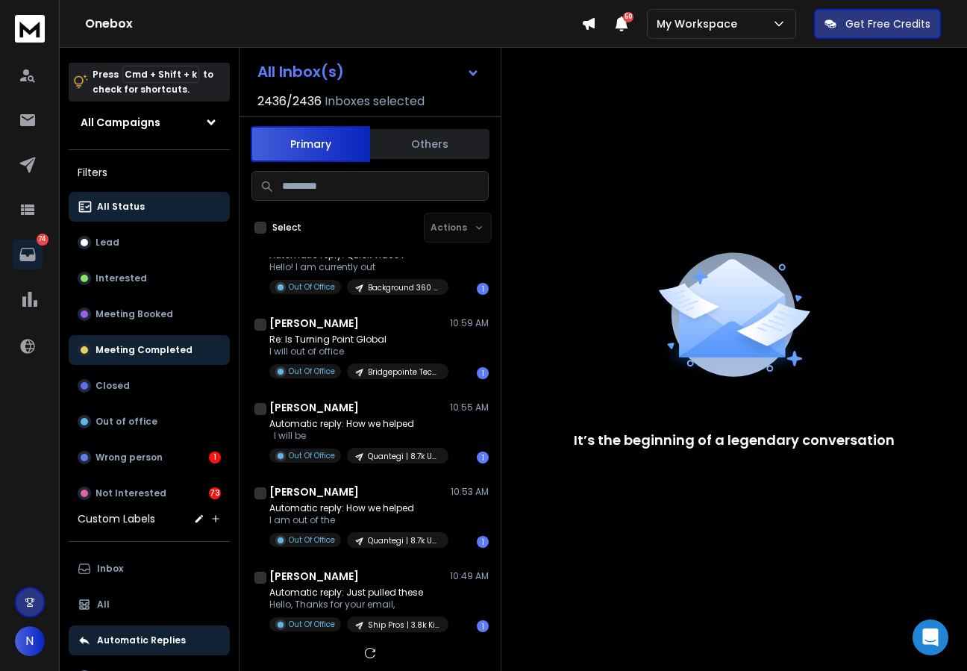
click at [200, 354] on button "Meeting Completed" at bounding box center [149, 350] width 161 height 30
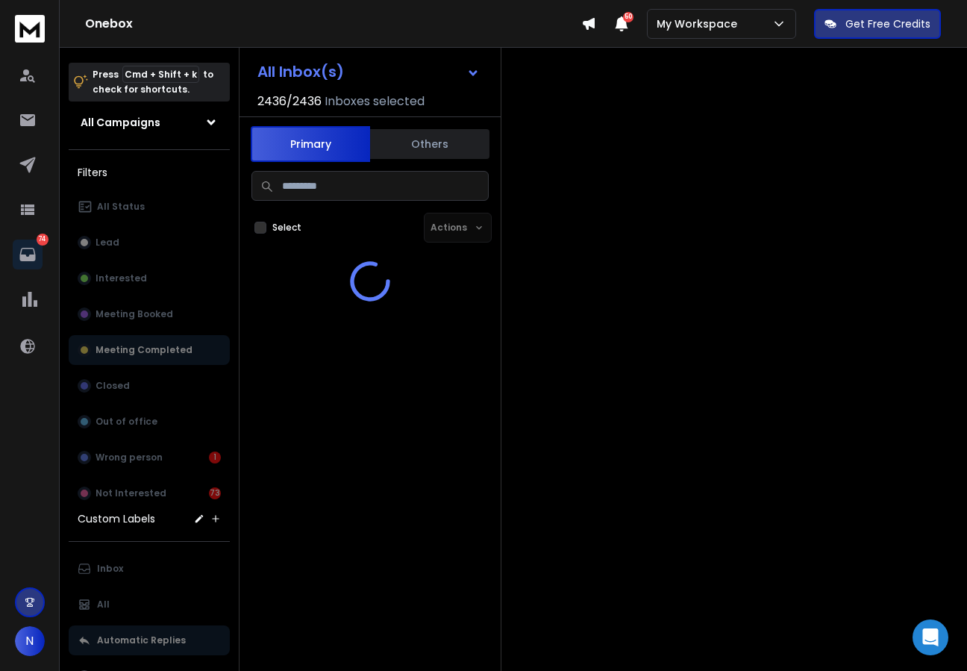
scroll to position [0, 0]
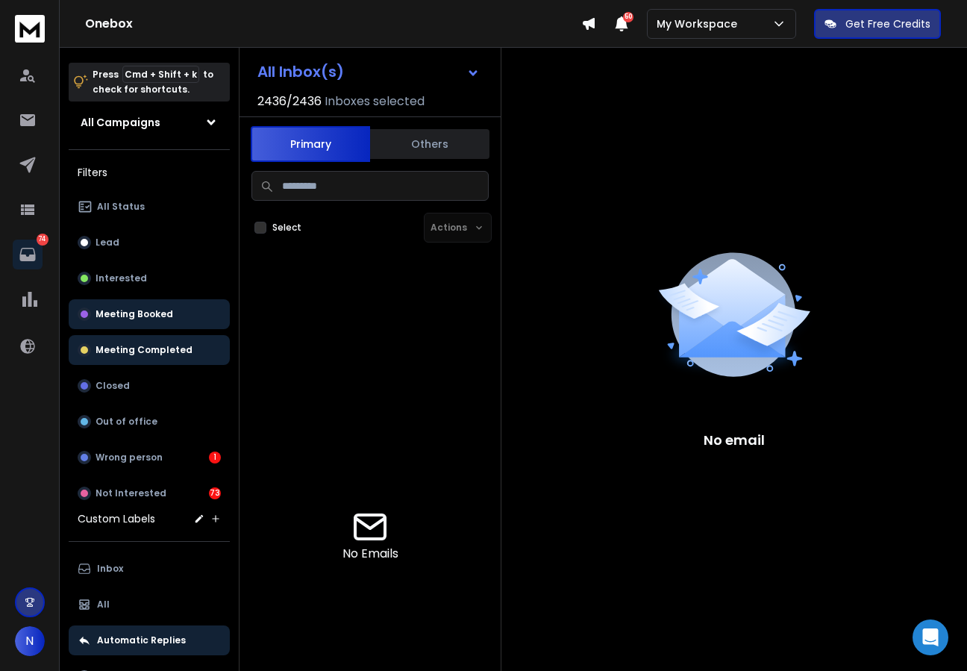
click at [166, 322] on button "Meeting Booked" at bounding box center [149, 314] width 161 height 30
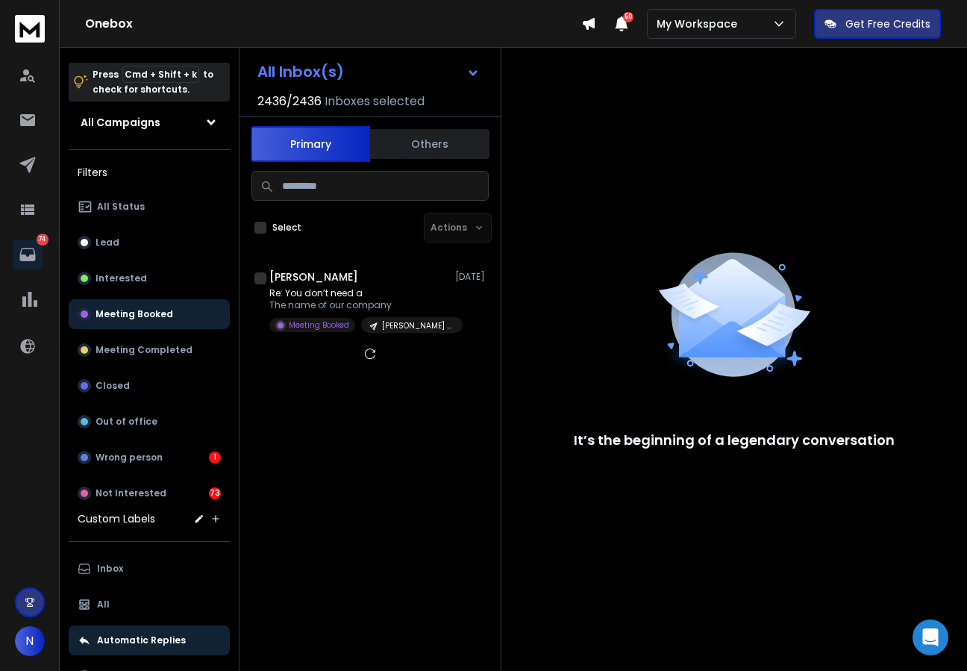
click at [131, 259] on div "All Status Lead Interested Meeting Booked Meeting Completed Closed Out of offic…" at bounding box center [149, 350] width 161 height 316
click at [131, 262] on div "All Status Lead Interested Meeting Booked Meeting Completed Closed Out of offic…" at bounding box center [149, 350] width 161 height 316
click at [137, 287] on button "Interested" at bounding box center [149, 278] width 161 height 30
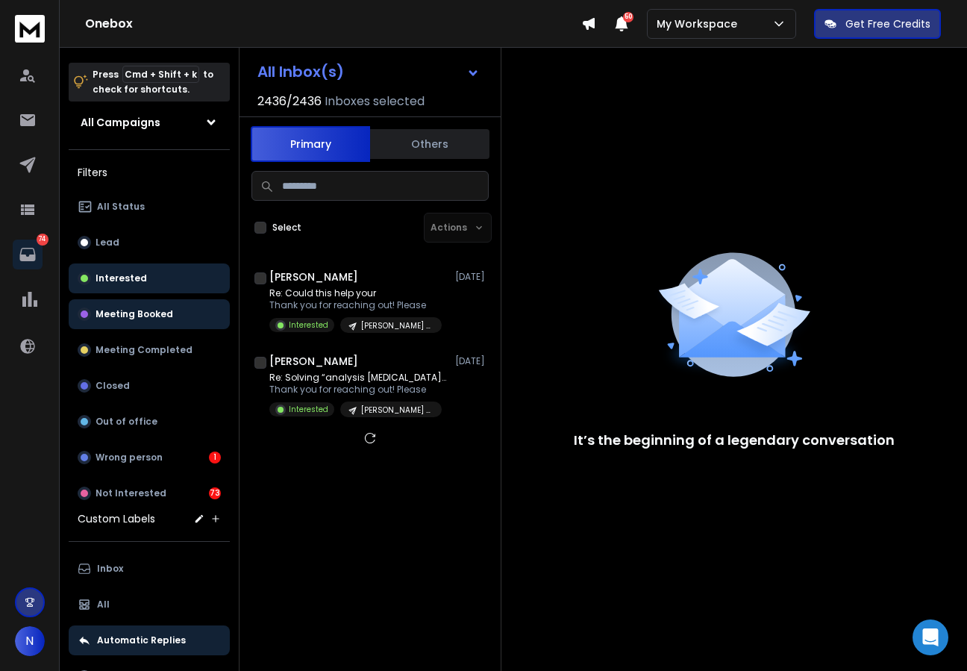
click at [140, 303] on button "Meeting Booked" at bounding box center [149, 314] width 161 height 30
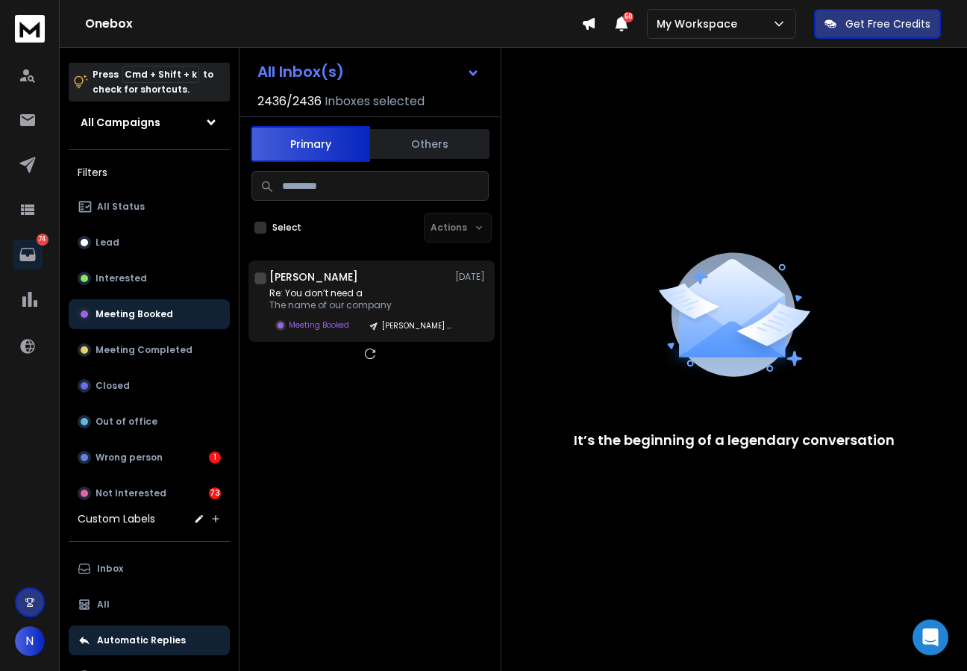
click at [360, 303] on p "The name of our company" at bounding box center [358, 305] width 179 height 12
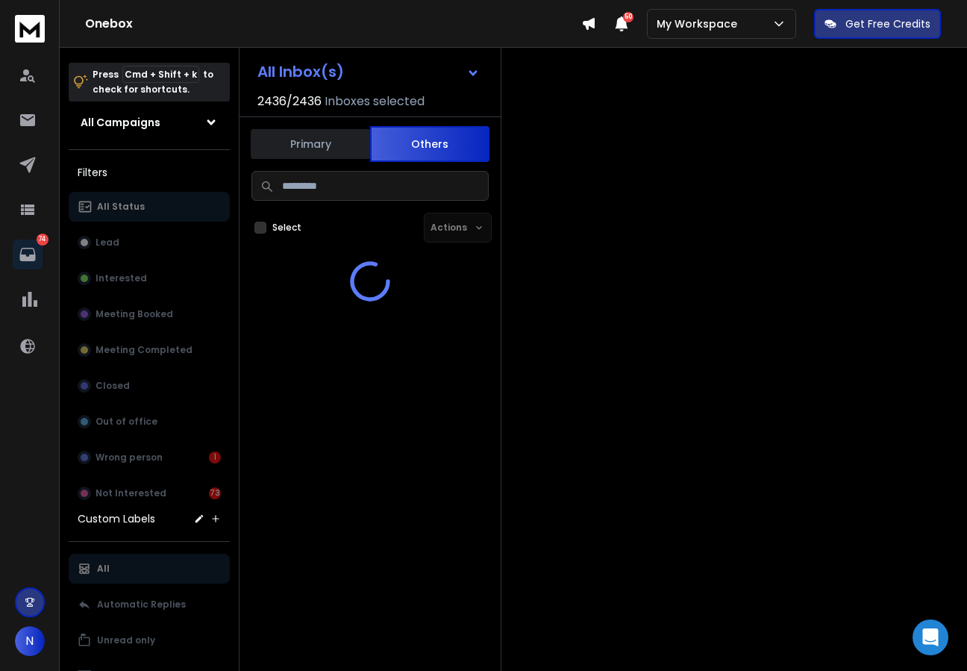
click at [401, 137] on button "Others" at bounding box center [429, 144] width 119 height 36
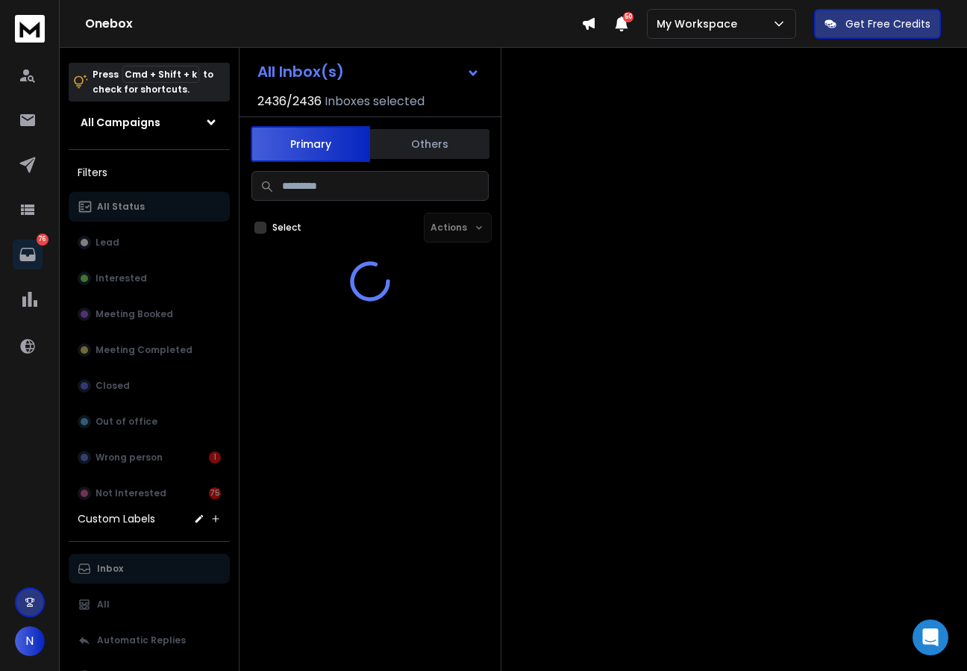
click at [309, 146] on button "Primary" at bounding box center [310, 144] width 119 height 36
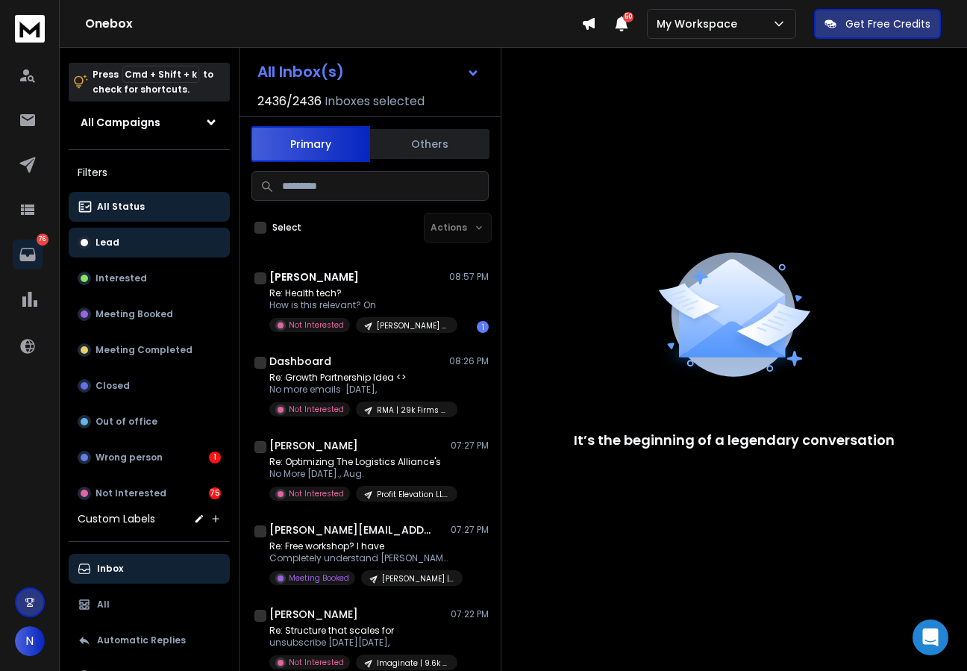
click at [148, 248] on button "Lead" at bounding box center [149, 243] width 161 height 30
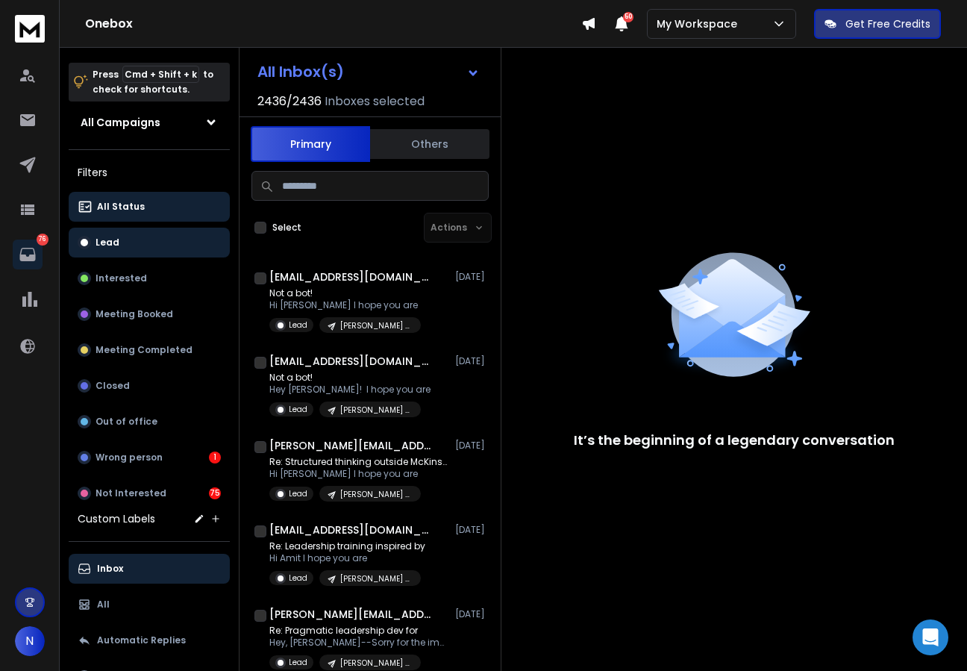
click at [179, 201] on button "All Status" at bounding box center [149, 207] width 161 height 30
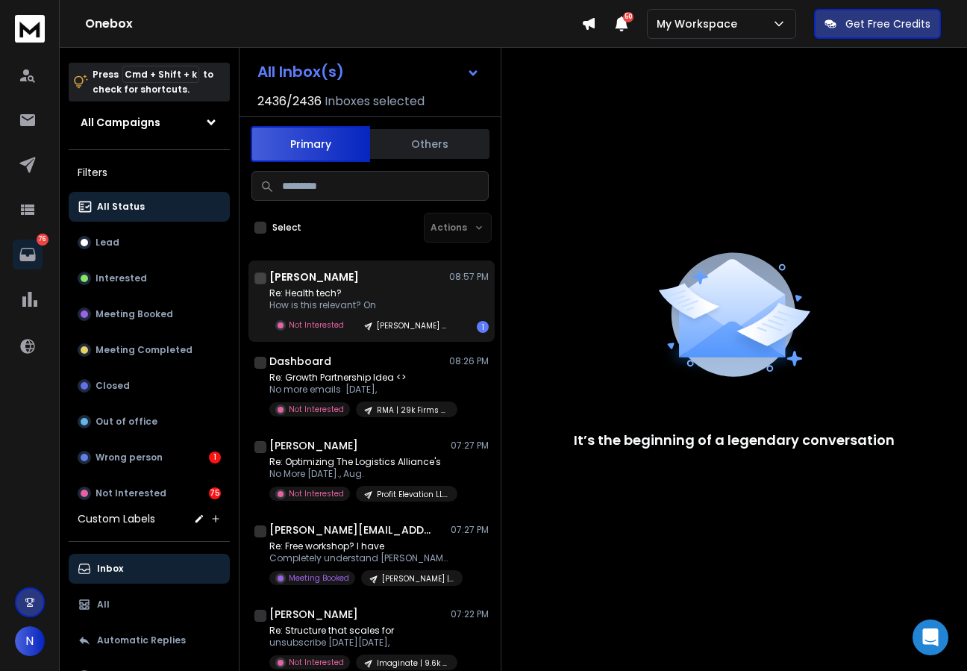
click at [417, 299] on p "How is this relevant? On" at bounding box center [358, 305] width 179 height 12
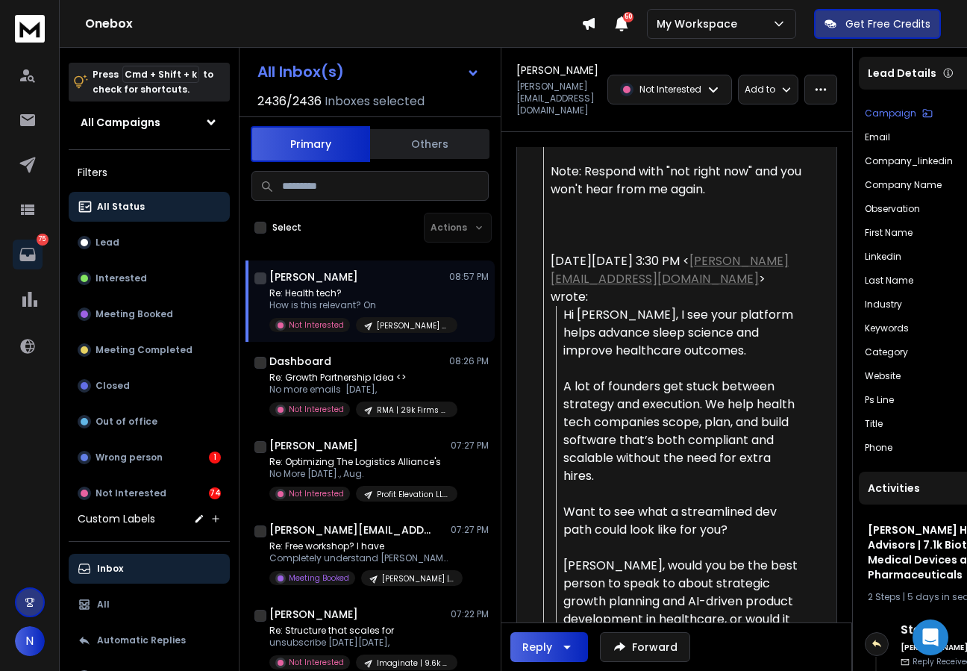
scroll to position [929, 0]
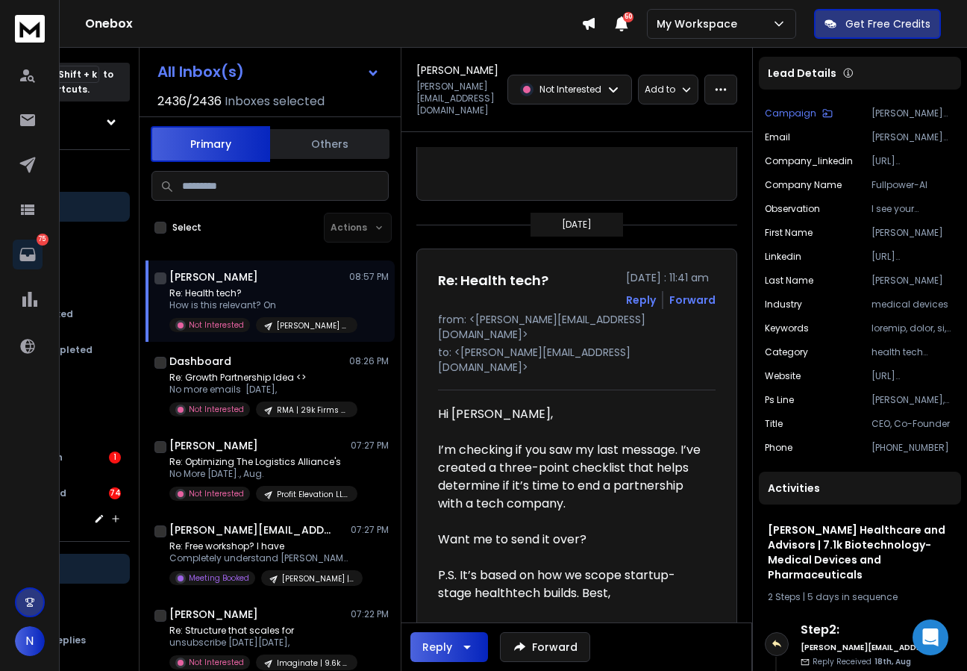
scroll to position [0, 131]
click at [892, 155] on p "http://www.linkedin.com/company/fullpower-technologies" at bounding box center [913, 161] width 84 height 12
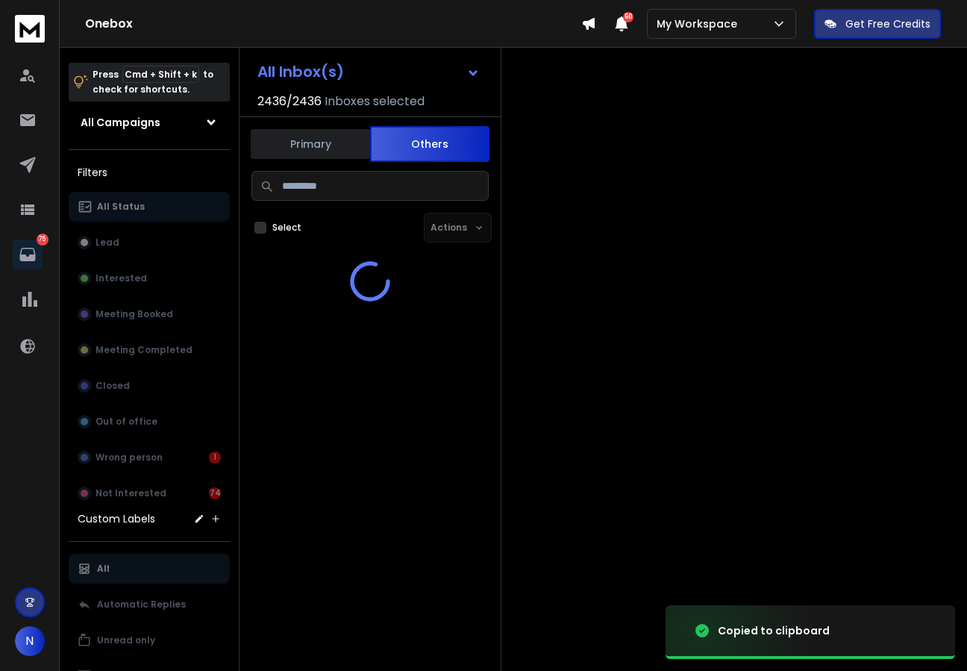
scroll to position [0, 0]
click at [298, 135] on div "Primary Others" at bounding box center [370, 144] width 239 height 30
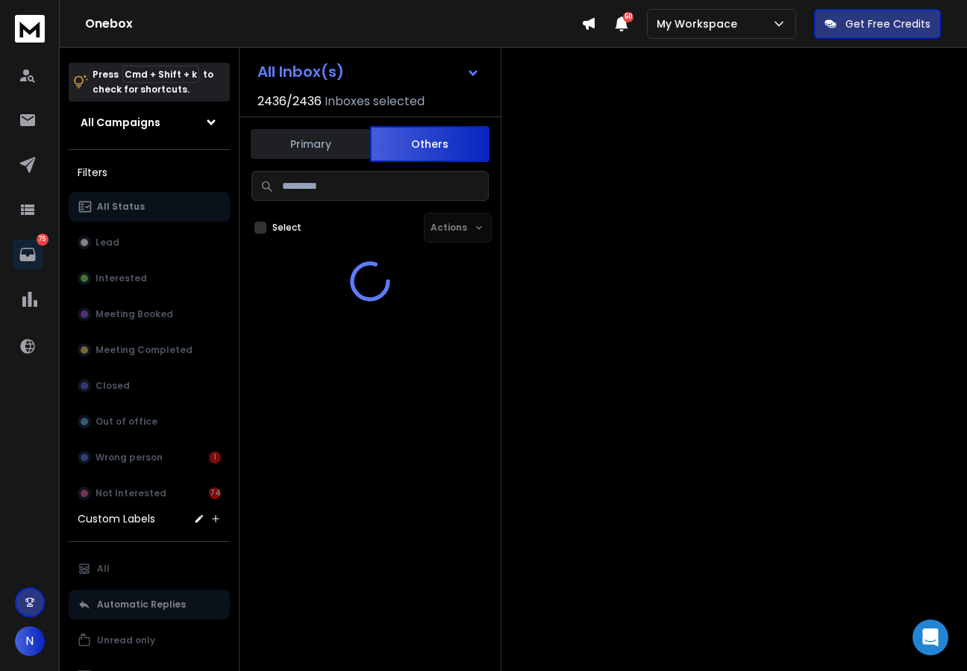
click at [319, 154] on button "Primary" at bounding box center [310, 144] width 119 height 33
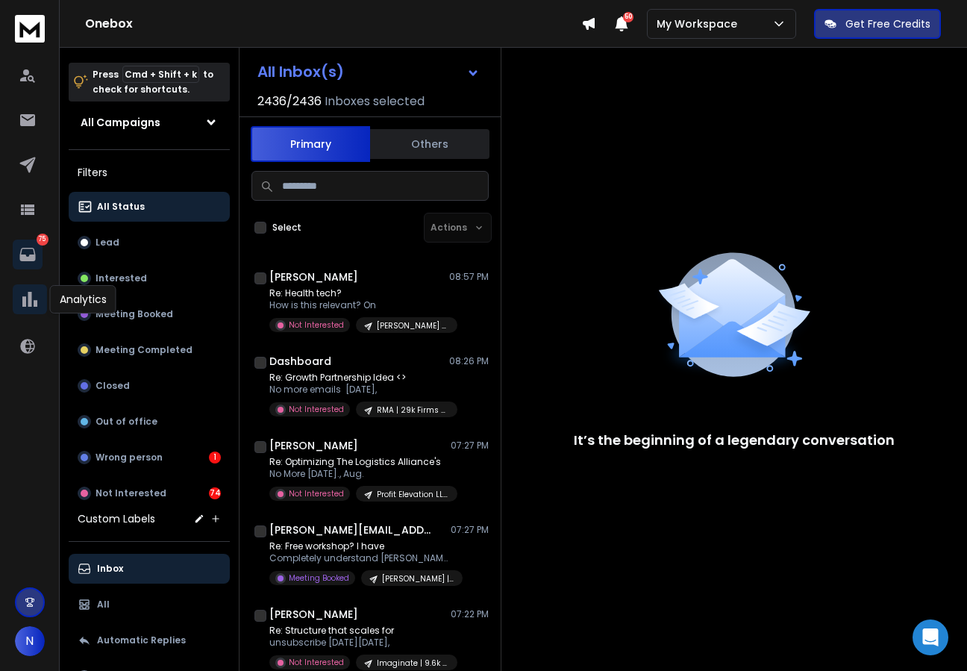
click at [33, 300] on icon at bounding box center [30, 299] width 22 height 22
